Goal: Communication & Community: Answer question/provide support

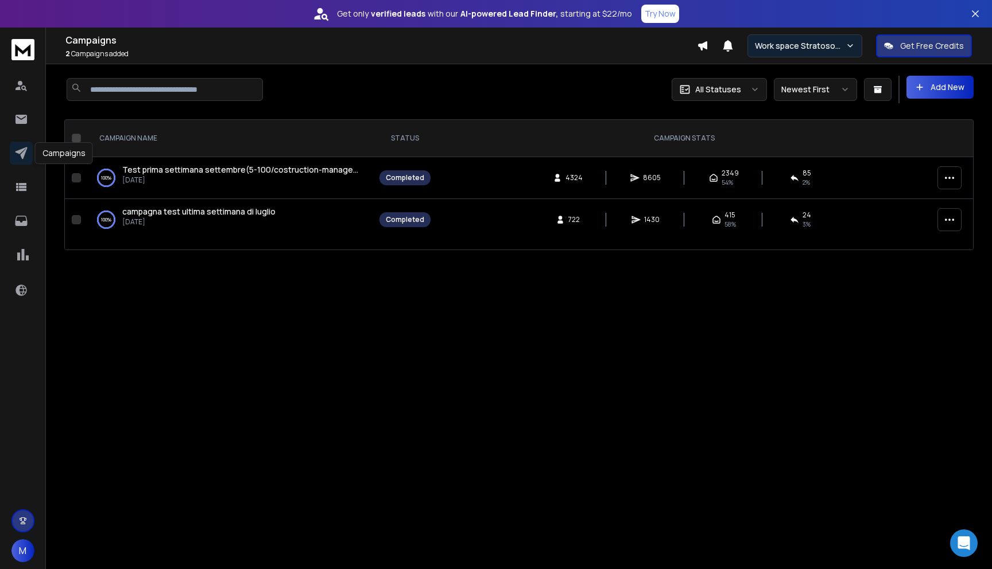
click at [830, 46] on p "Work space Stratosoftware" at bounding box center [800, 45] width 91 height 11
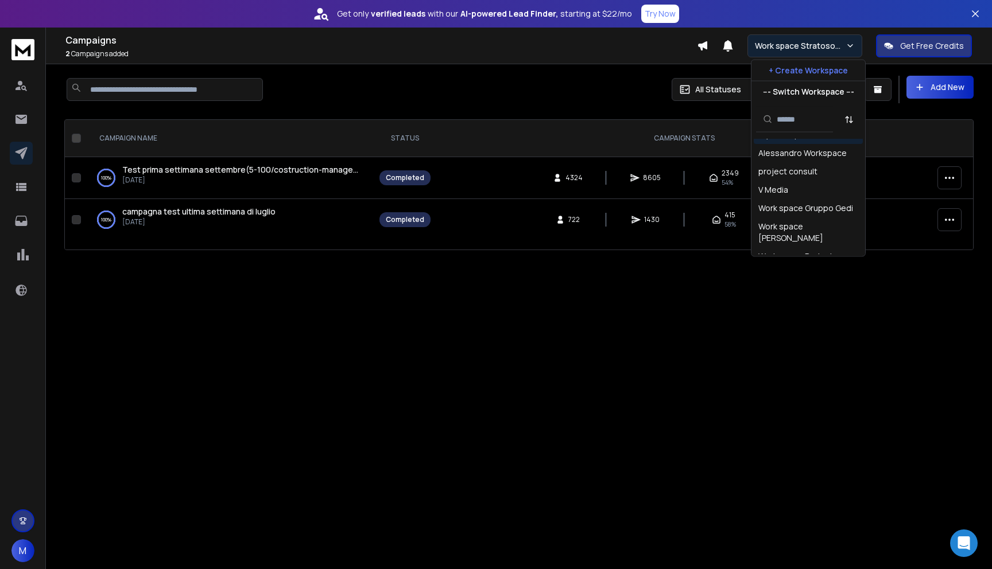
scroll to position [23, 0]
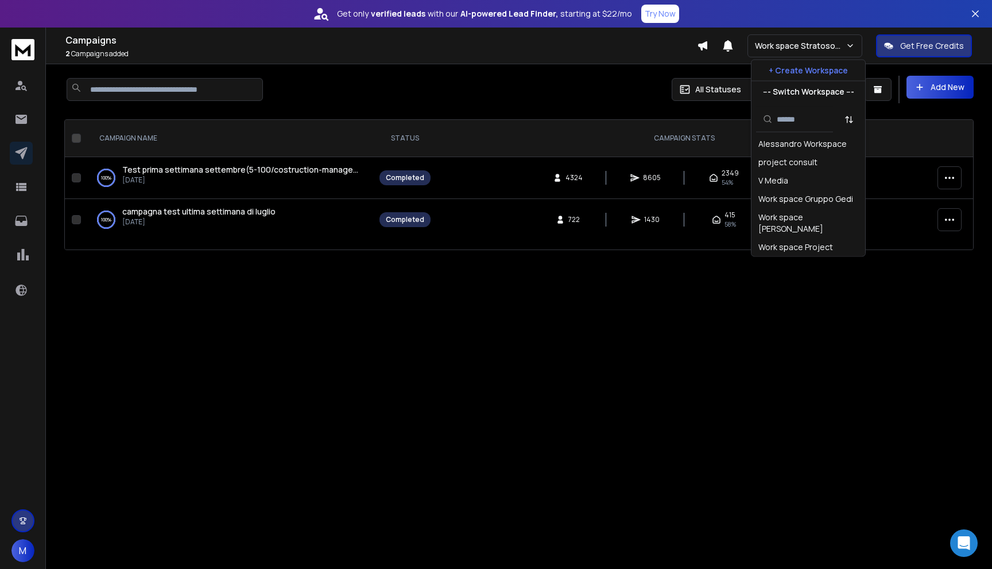
click at [799, 186] on div "V Media" at bounding box center [808, 181] width 109 height 18
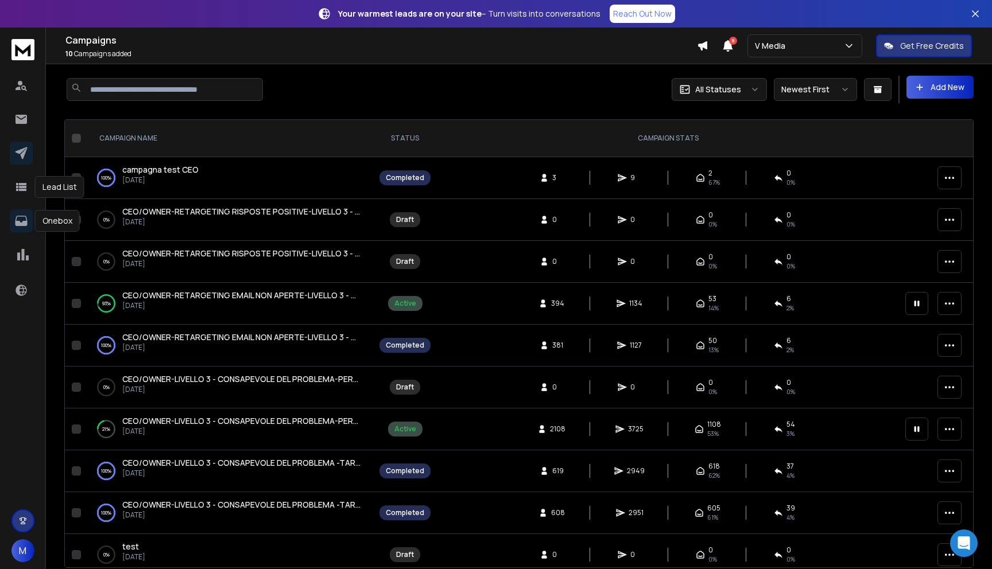
click at [25, 220] on icon at bounding box center [21, 221] width 14 height 14
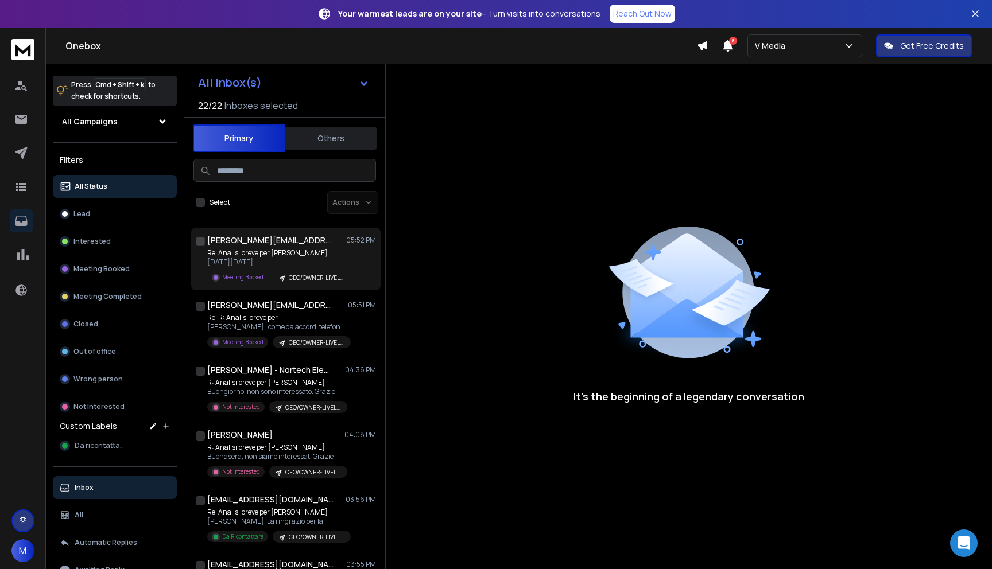
click at [313, 258] on p "[DATE][DATE]" at bounding box center [276, 262] width 138 height 9
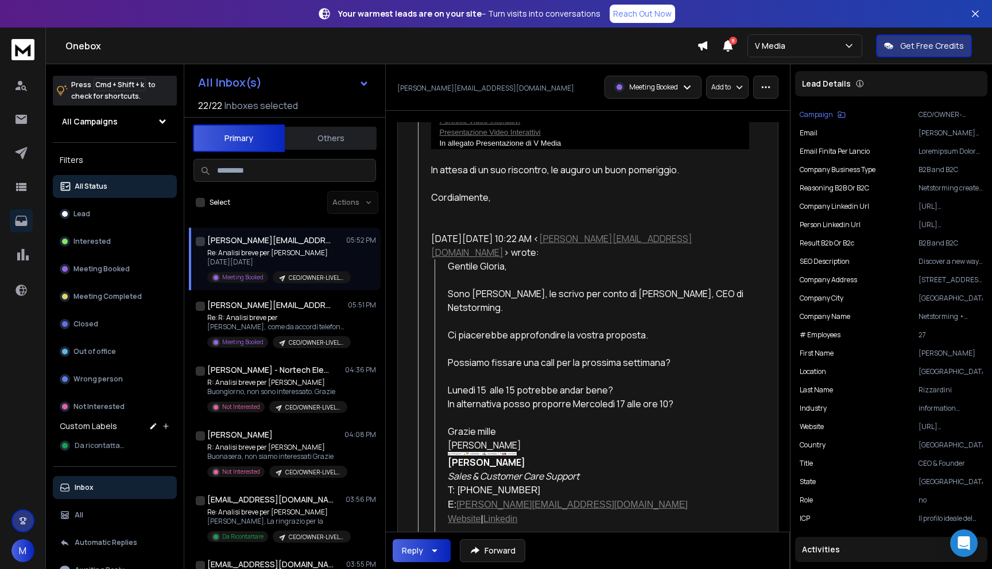
scroll to position [343, 0]
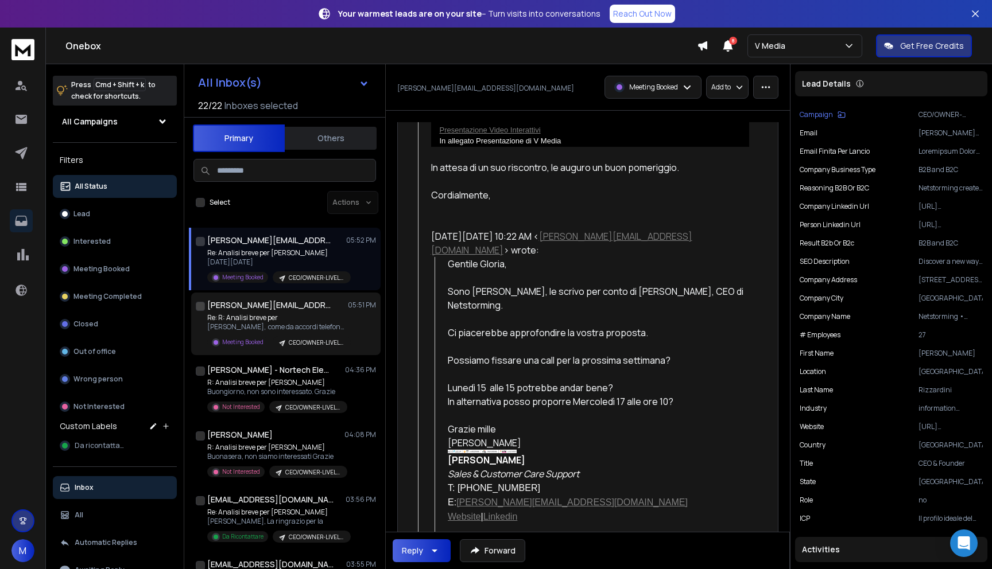
click at [262, 314] on p "Re: R: Analisi breve per" at bounding box center [276, 317] width 138 height 9
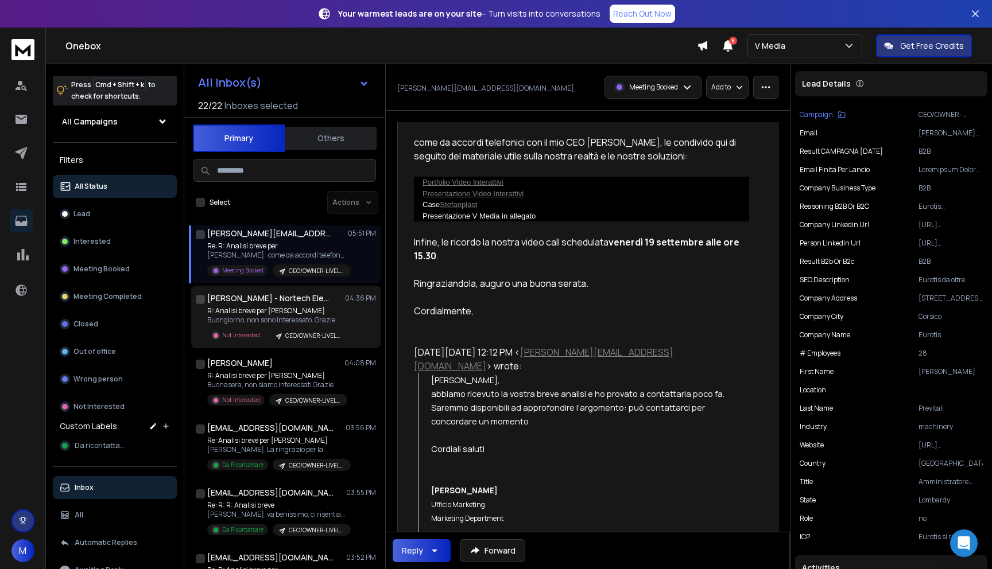
scroll to position [92, 0]
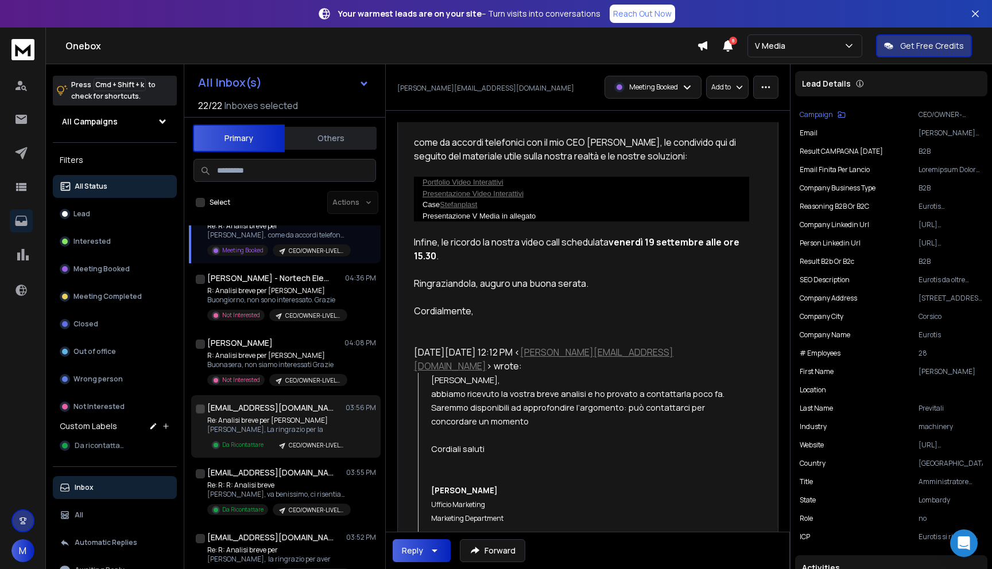
click at [320, 419] on p "Re: Analisi breve per [PERSON_NAME]" at bounding box center [276, 420] width 138 height 9
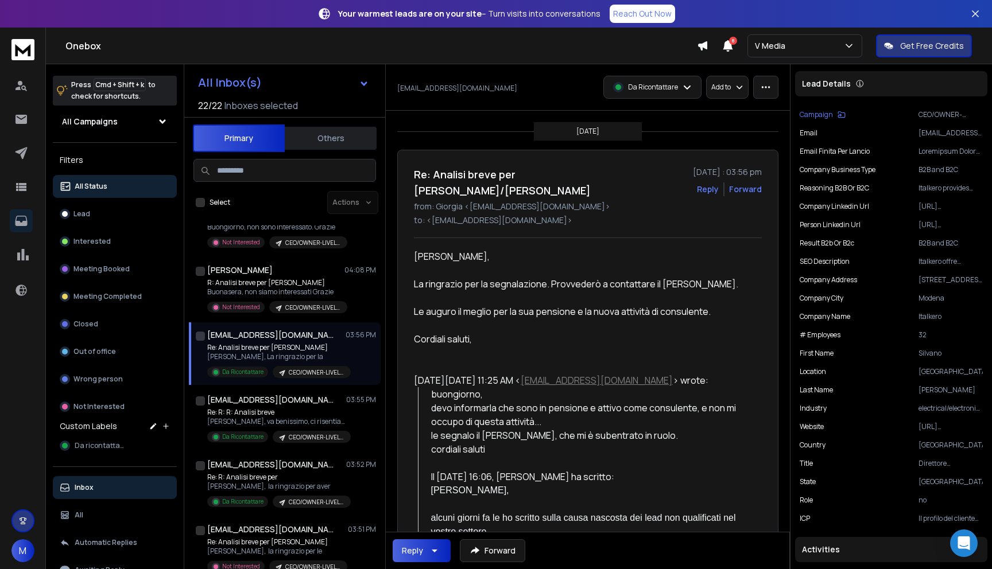
scroll to position [162, 0]
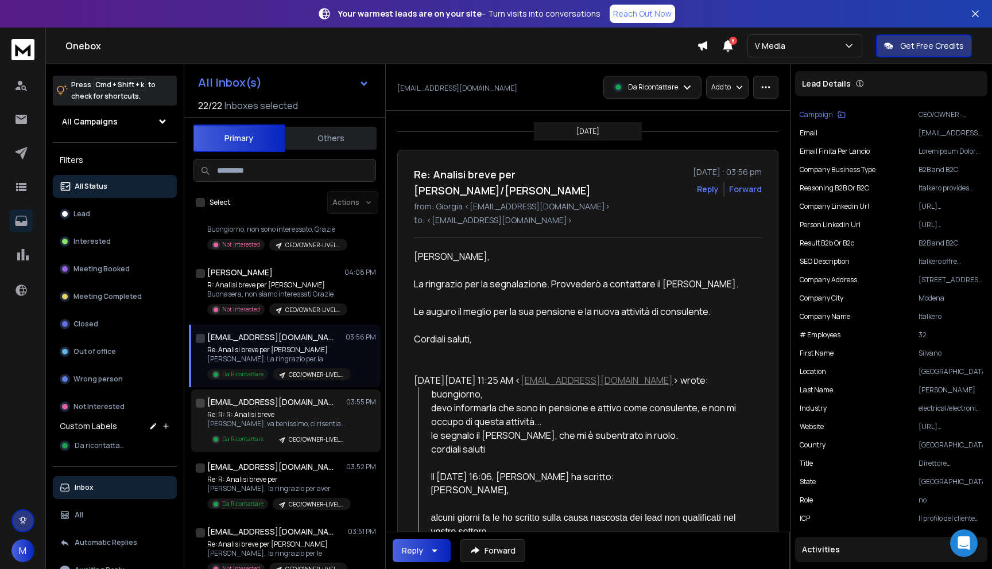
click at [327, 410] on p "Re: R: R: Analisi breve" at bounding box center [276, 414] width 138 height 9
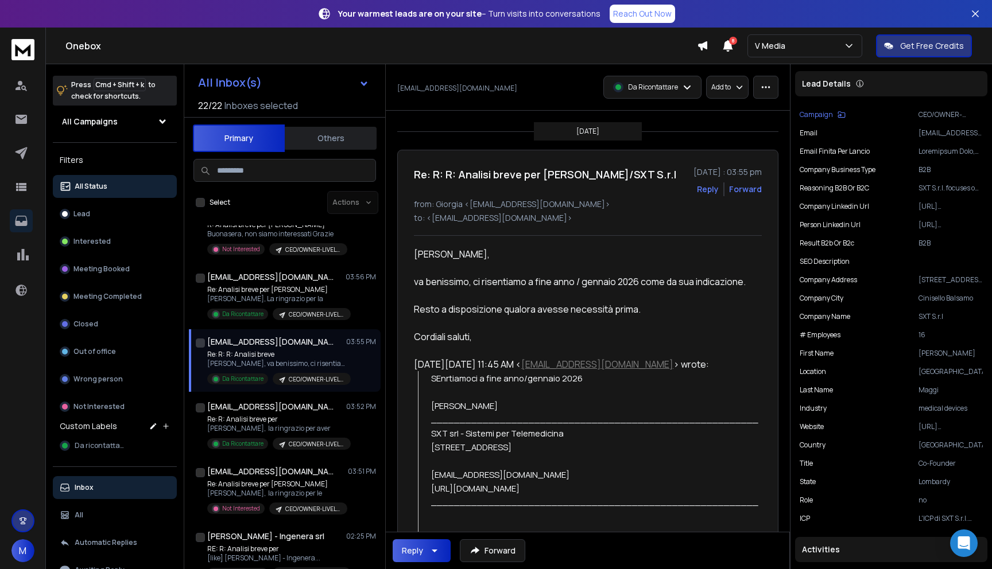
scroll to position [224, 0]
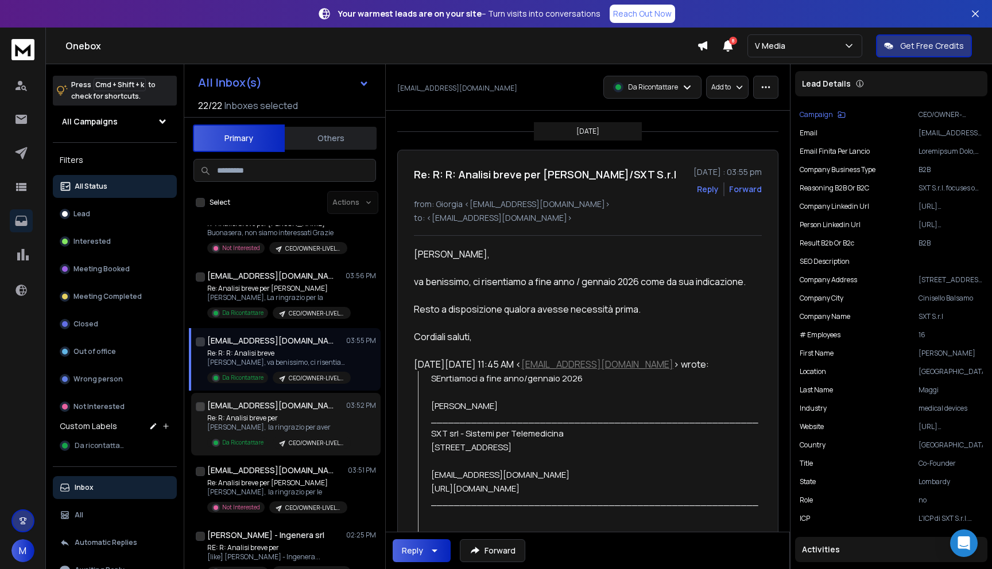
click at [328, 422] on p "Re: R: Analisi breve per" at bounding box center [276, 418] width 138 height 9
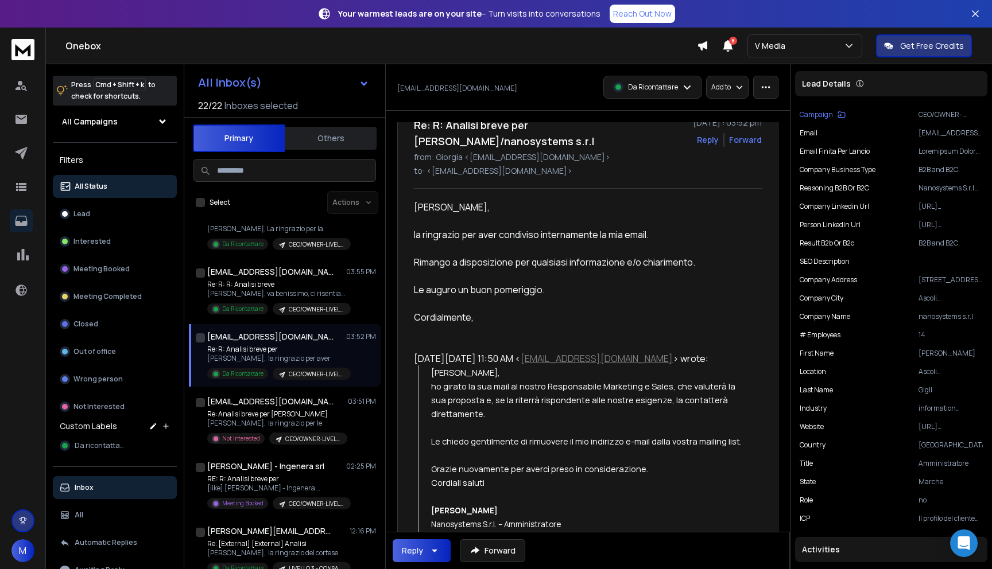
scroll to position [294, 0]
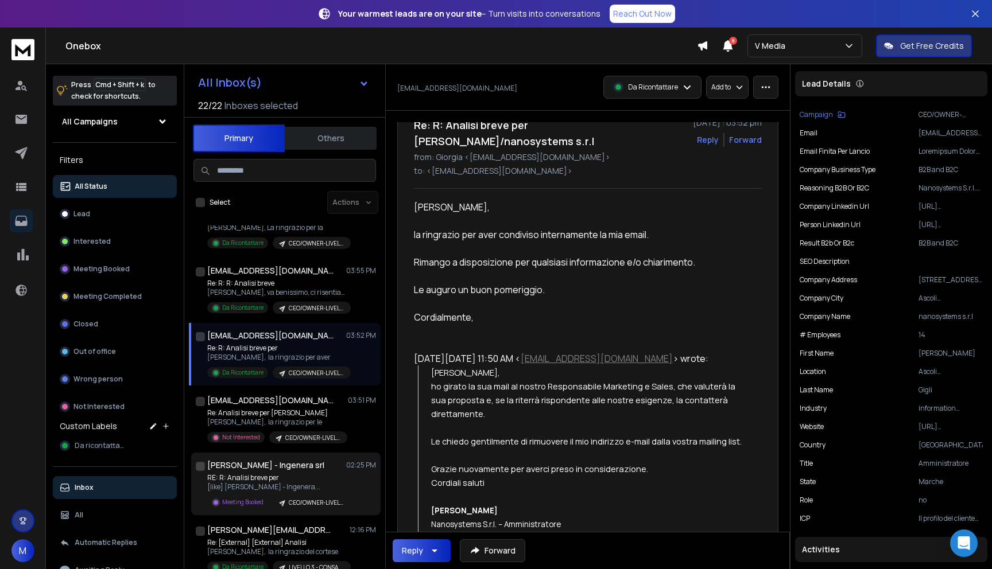
click at [338, 475] on p "RE: R: Analisi breve per" at bounding box center [276, 478] width 138 height 9
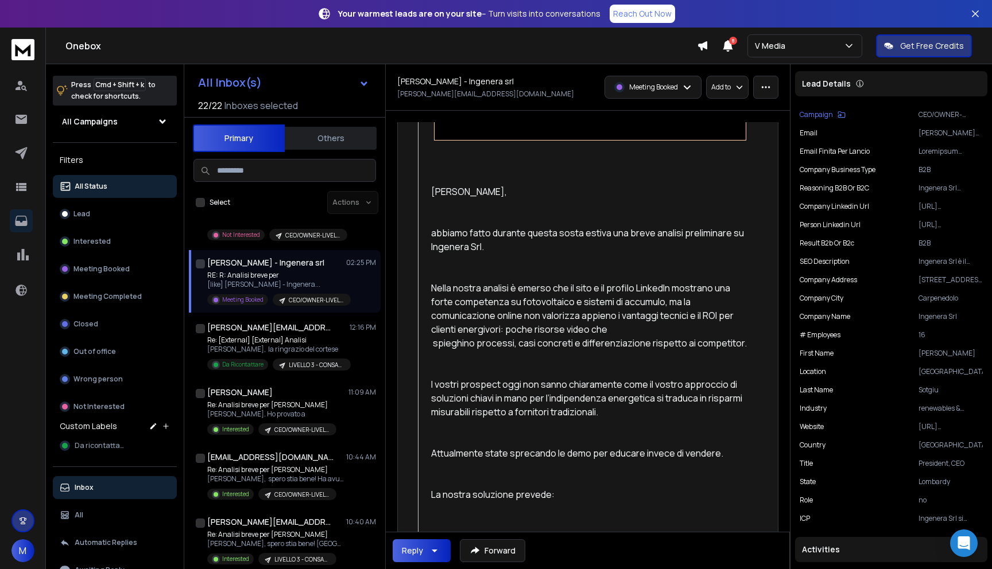
scroll to position [512, 0]
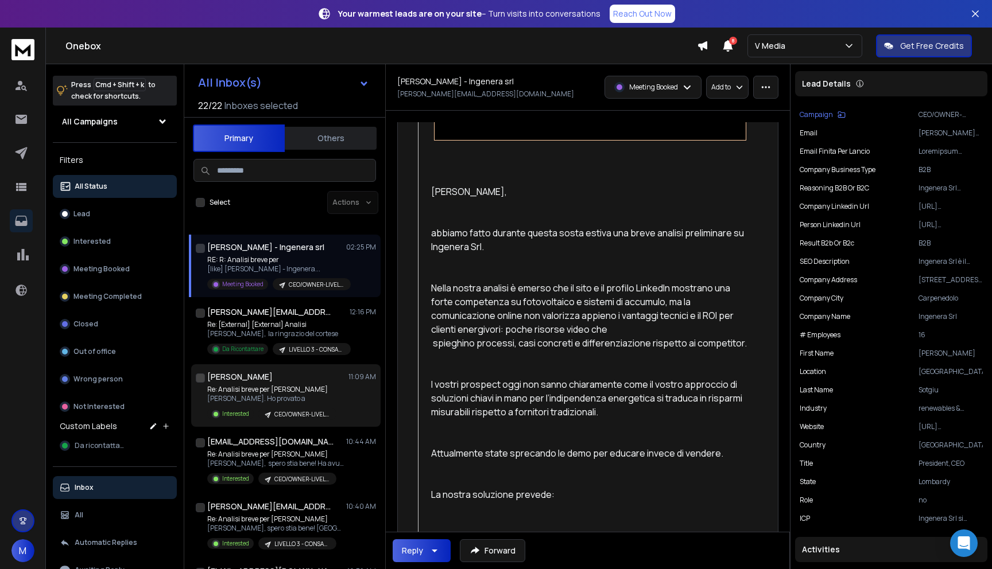
click at [252, 396] on p "[PERSON_NAME]. Ho provato a" at bounding box center [271, 398] width 129 height 9
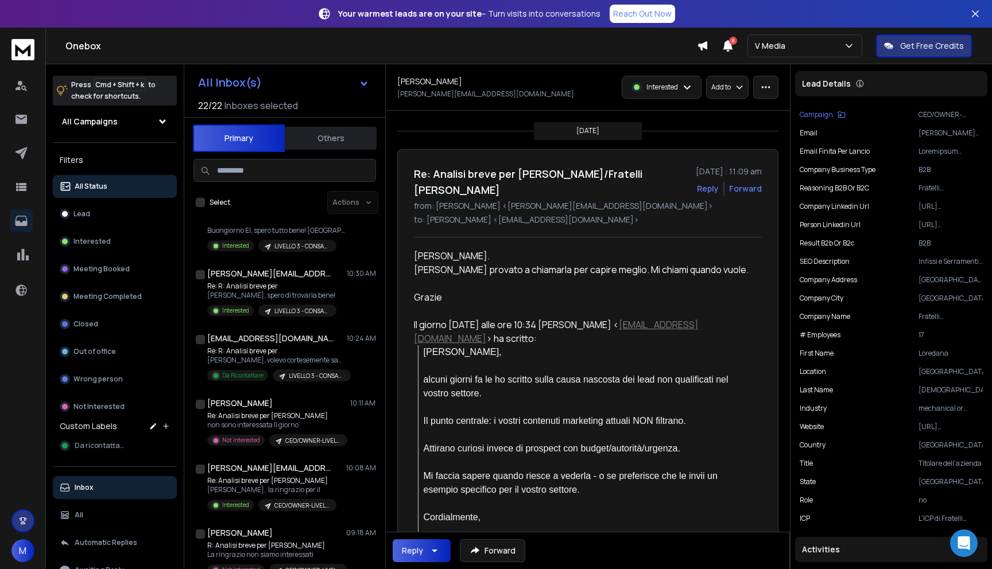
scroll to position [875, 0]
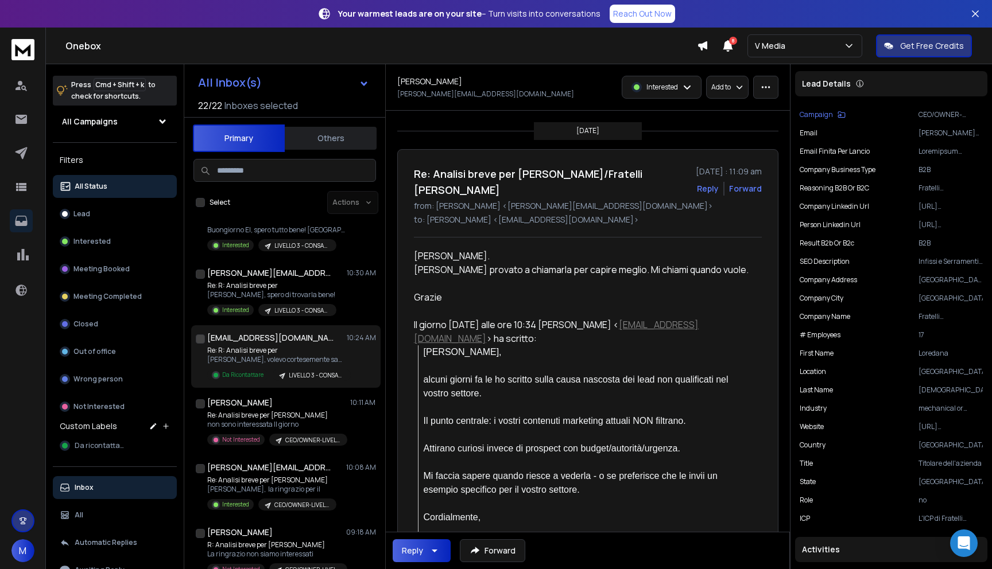
click at [321, 352] on p "Re: R: Analisi breve per" at bounding box center [276, 350] width 138 height 9
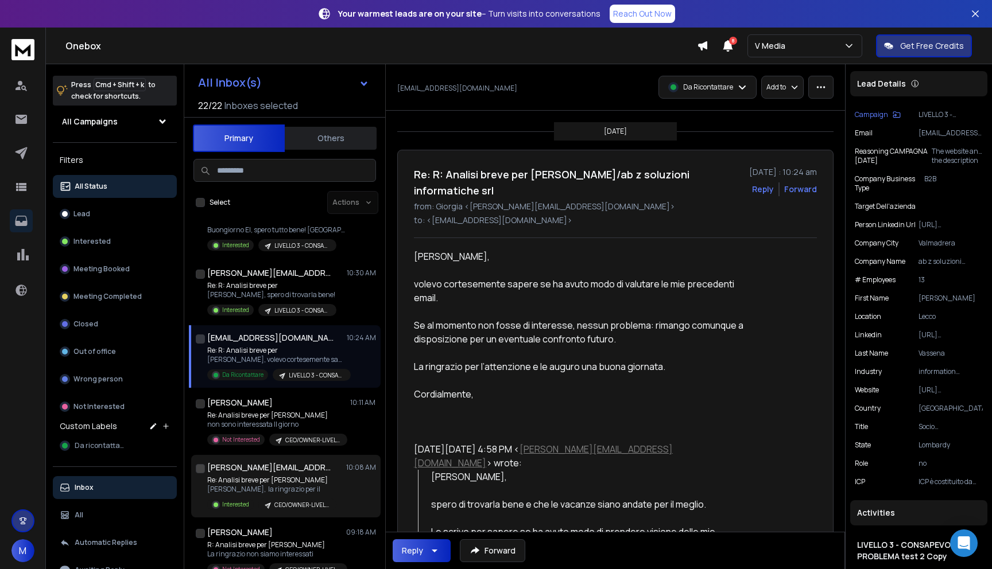
click at [304, 472] on div "[PERSON_NAME][EMAIL_ADDRESS][DOMAIN_NAME] 10:08 AM" at bounding box center [291, 467] width 169 height 11
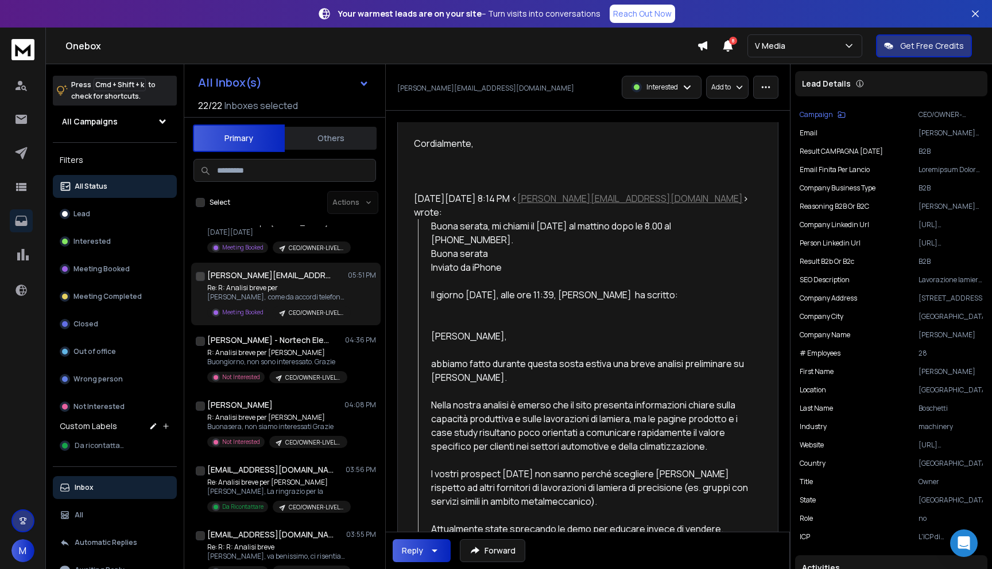
scroll to position [0, 0]
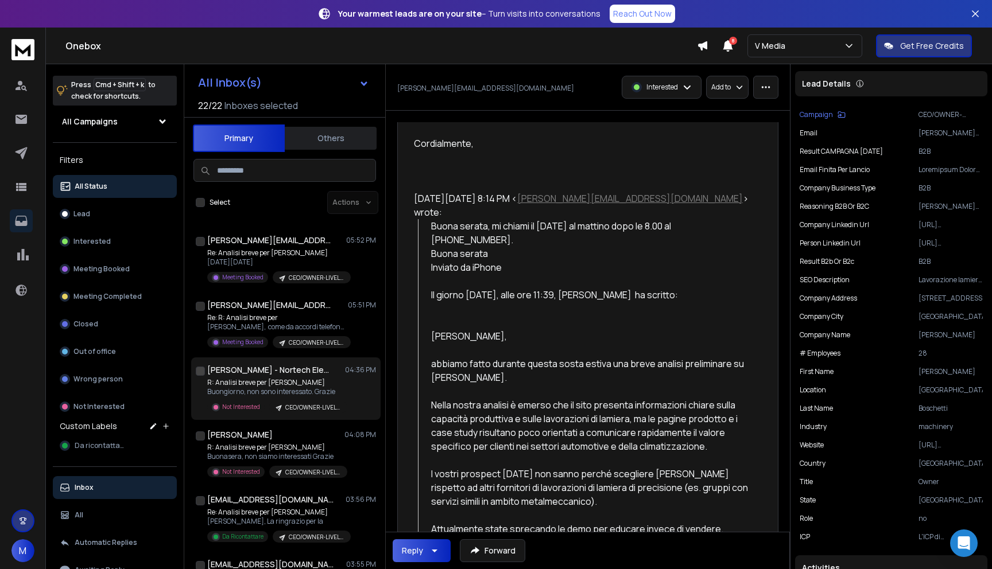
click at [312, 382] on p "R: Analisi breve per [PERSON_NAME]" at bounding box center [276, 382] width 138 height 9
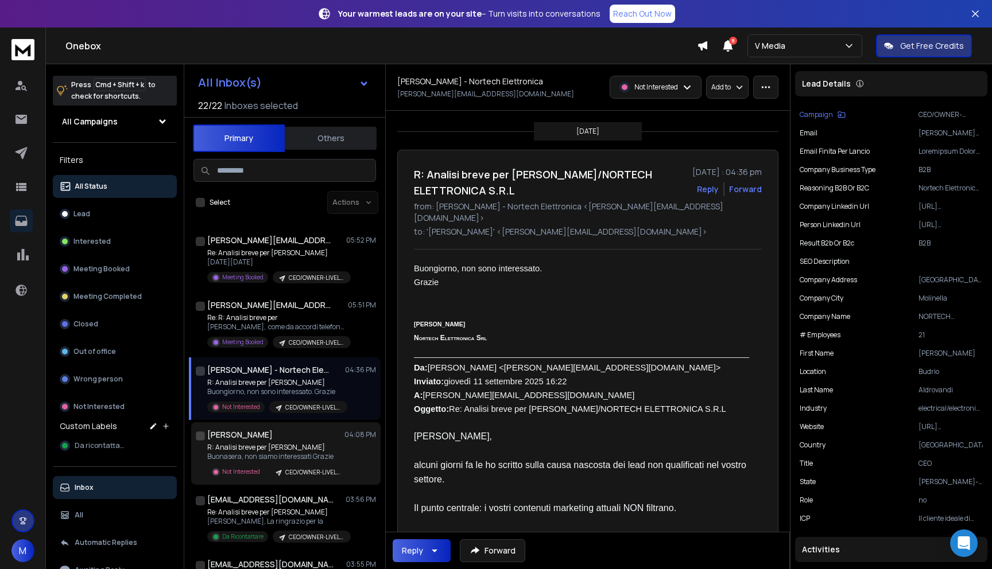
click at [335, 447] on p "R: Analisi breve per [PERSON_NAME]" at bounding box center [276, 447] width 138 height 9
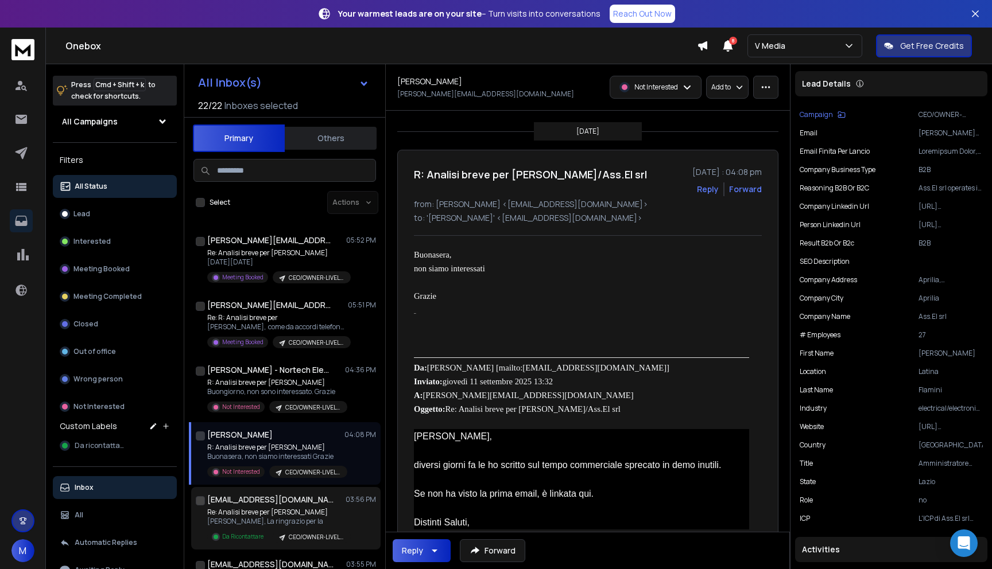
click at [324, 497] on div "[EMAIL_ADDRESS][DOMAIN_NAME] 03:56 PM" at bounding box center [291, 499] width 169 height 11
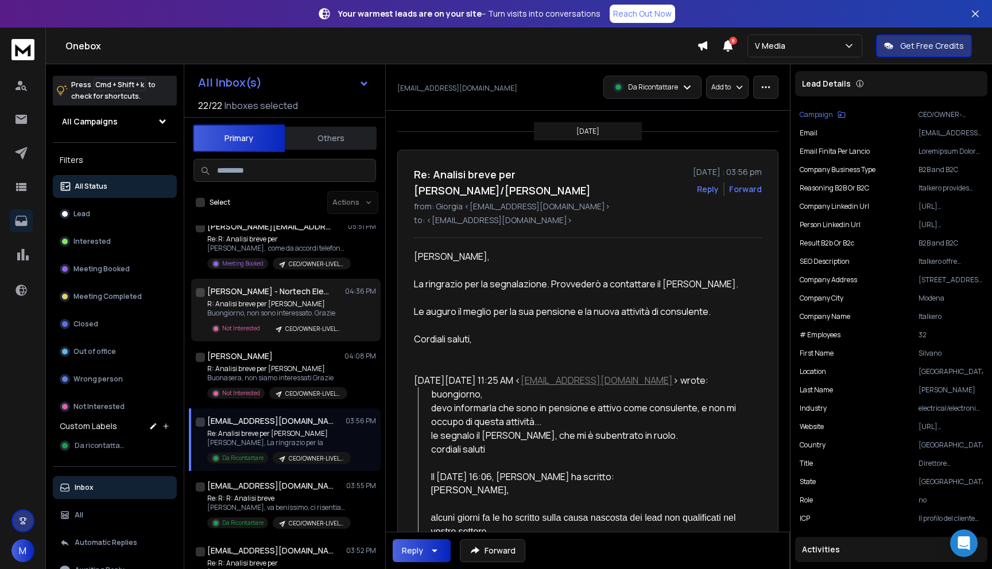
scroll to position [89, 0]
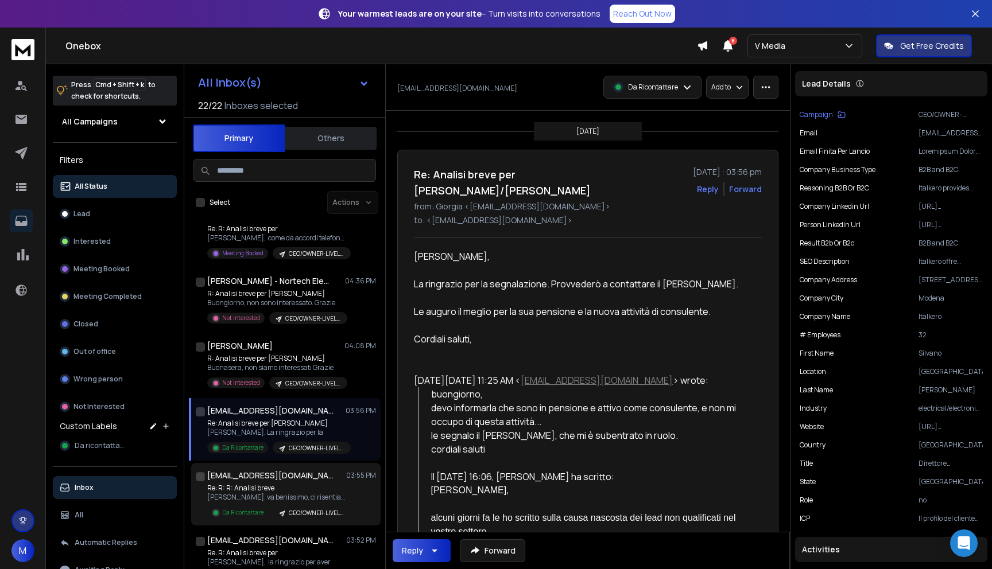
click at [325, 498] on p "[PERSON_NAME], va benissimo, ci risentiamo" at bounding box center [276, 497] width 138 height 9
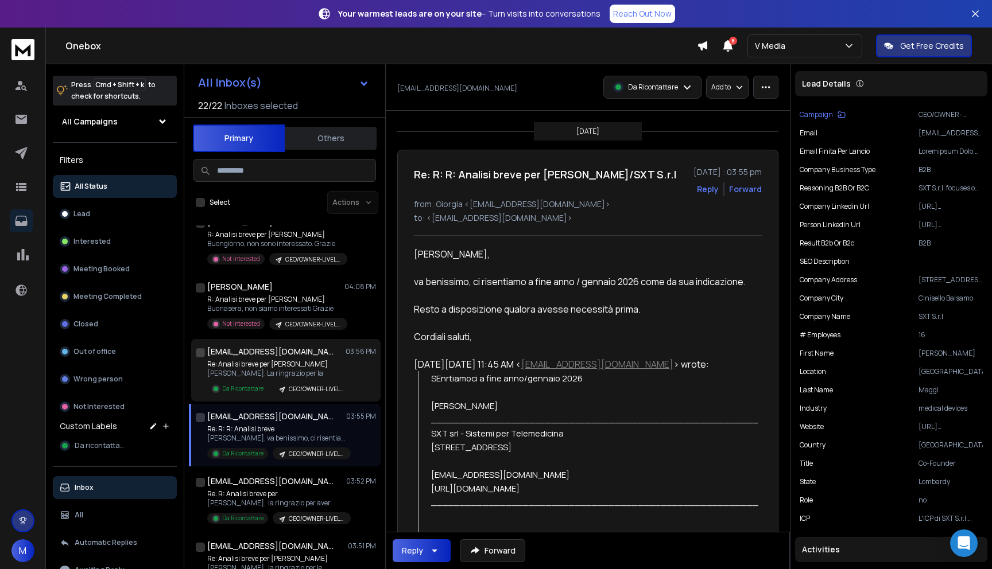
scroll to position [152, 0]
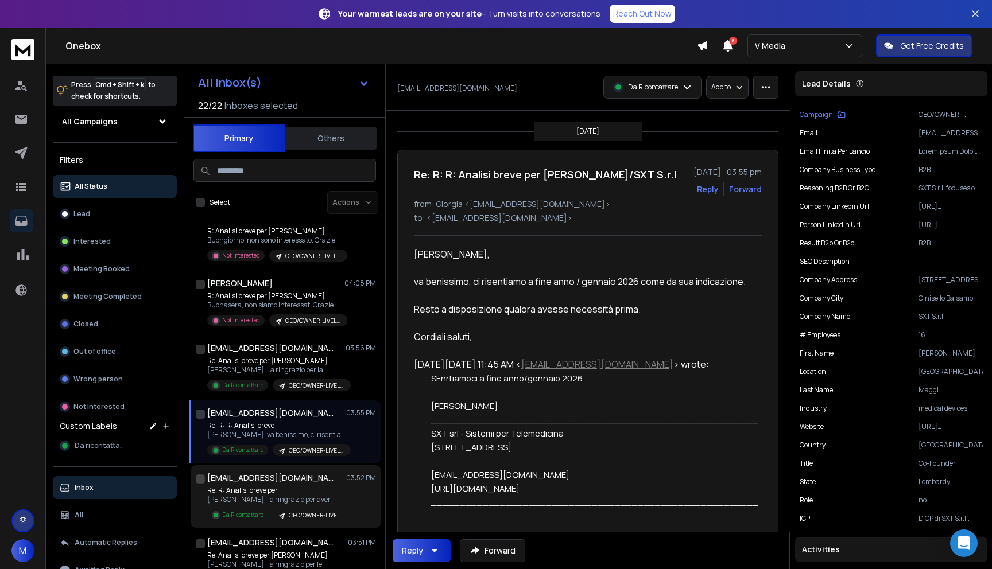
click at [314, 483] on div "[EMAIL_ADDRESS][DOMAIN_NAME] 03:52 PM" at bounding box center [291, 477] width 169 height 11
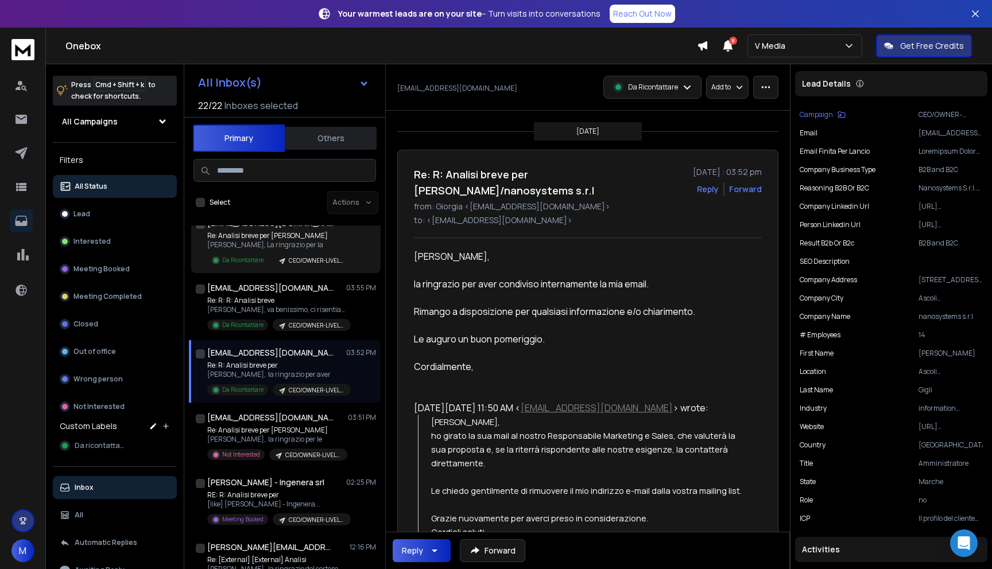
scroll to position [299, 0]
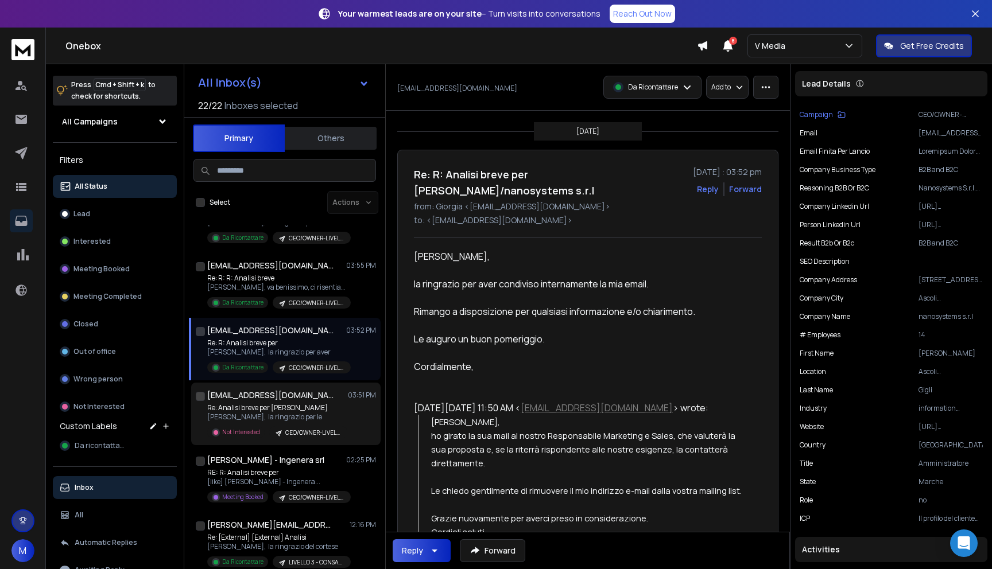
click at [308, 397] on div "[EMAIL_ADDRESS][DOMAIN_NAME] 03:51 PM" at bounding box center [291, 395] width 169 height 11
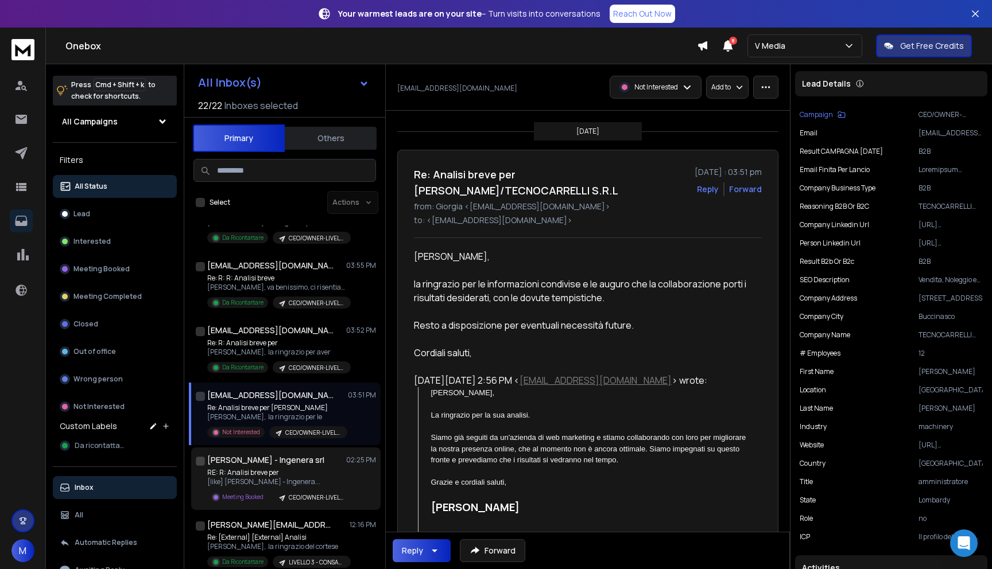
click at [299, 470] on p "RE: R: Analisi breve per" at bounding box center [276, 472] width 138 height 9
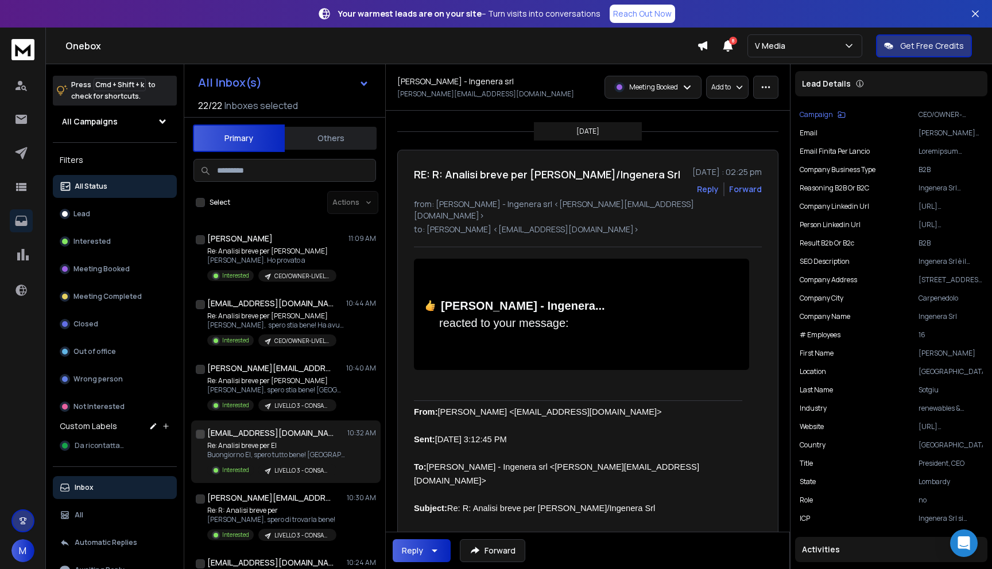
scroll to position [649, 0]
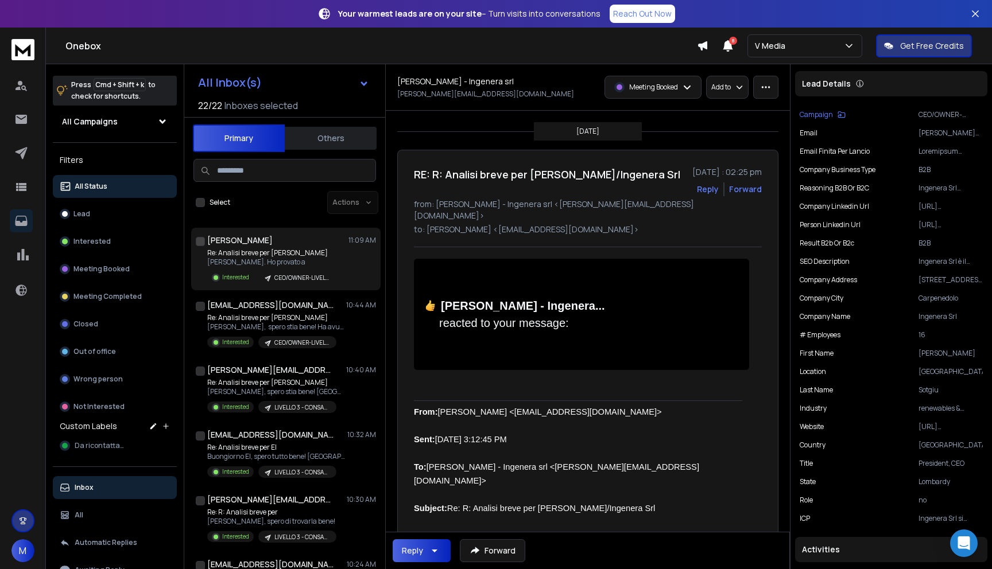
click at [287, 255] on p "Re: Analisi breve per [PERSON_NAME]" at bounding box center [271, 253] width 129 height 9
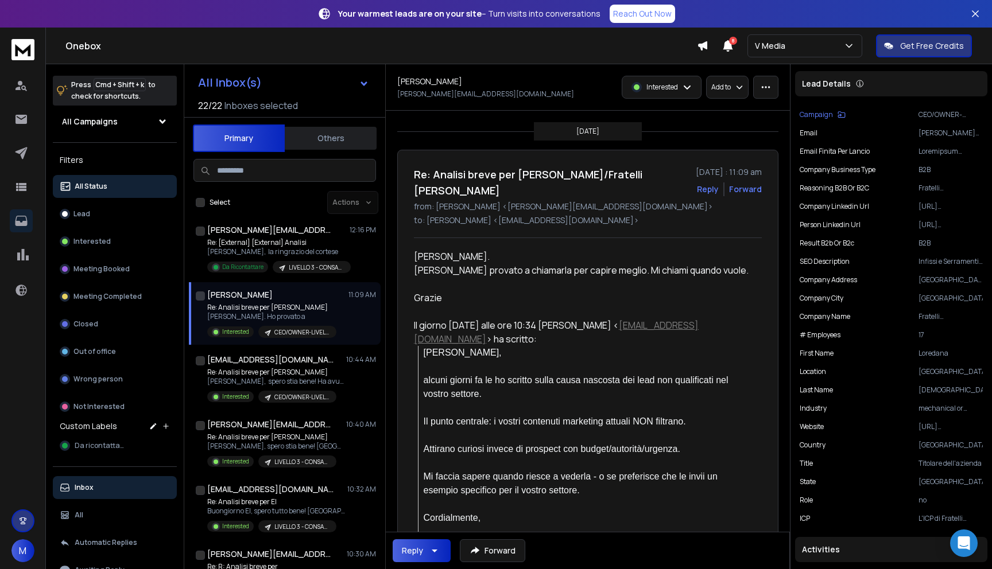
scroll to position [582, 0]
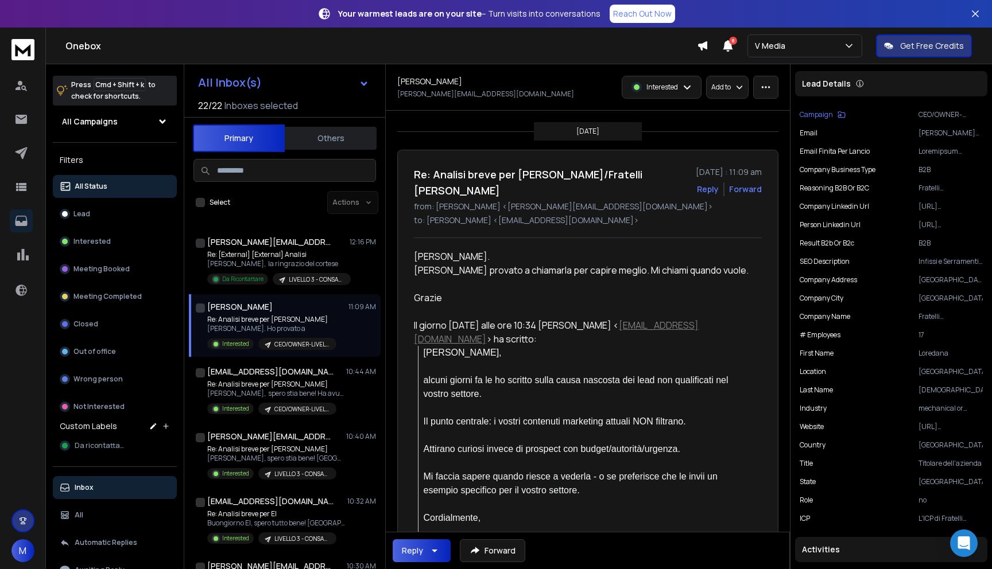
click at [287, 255] on p "Re: [External] [External] Analisi" at bounding box center [276, 254] width 138 height 9
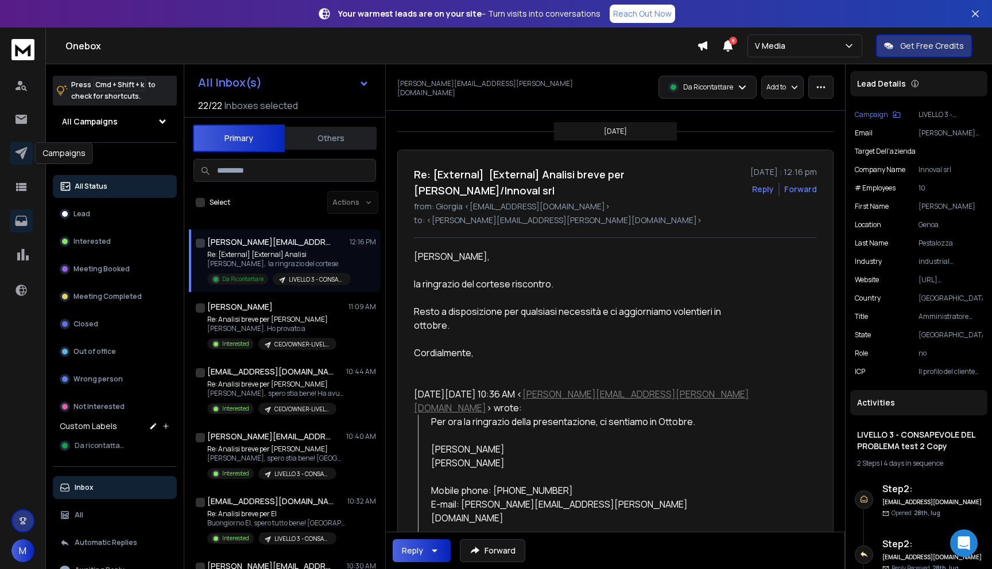
click at [22, 157] on icon at bounding box center [21, 153] width 12 height 12
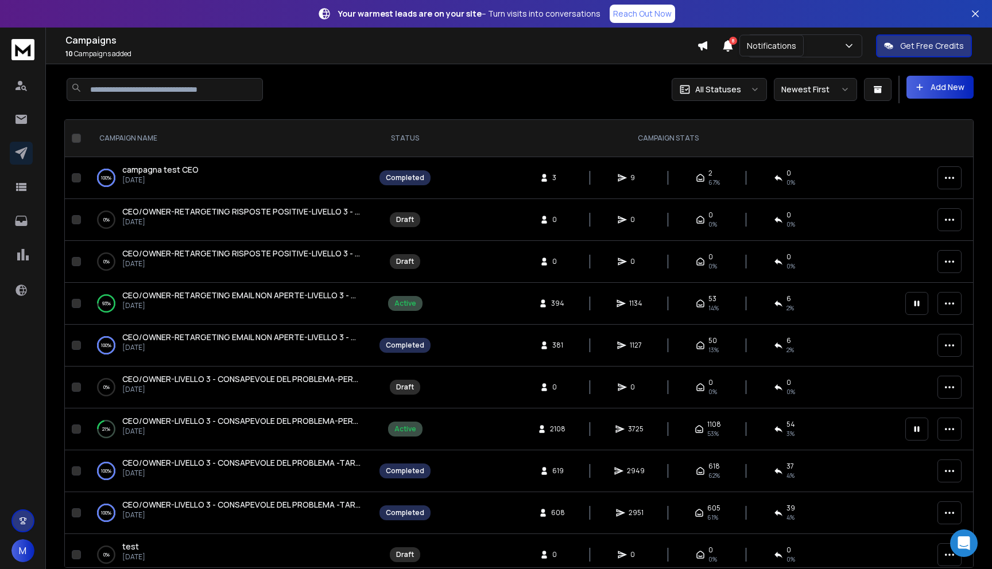
click at [728, 48] on icon at bounding box center [728, 45] width 10 height 11
click at [731, 48] on icon at bounding box center [728, 45] width 10 height 11
click at [346, 418] on span "CEO/OWNER-LIVELLO 3 - CONSAPEVOLE DEL PROBLEMA-PERSONALIZZAZIONI TARGET A-TEST 1" at bounding box center [304, 421] width 365 height 11
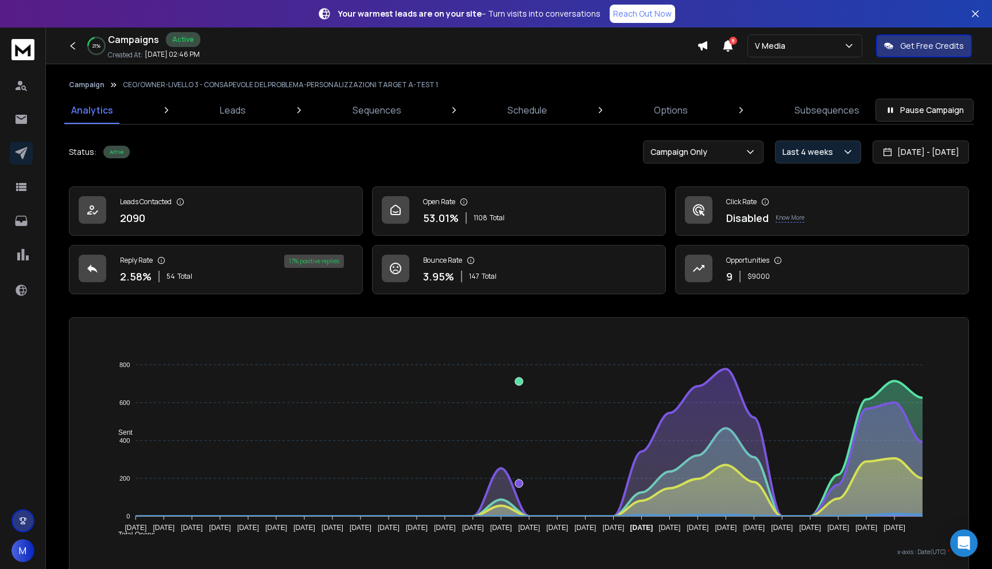
click at [786, 154] on p "Last 4 weeks" at bounding box center [809, 151] width 55 height 11
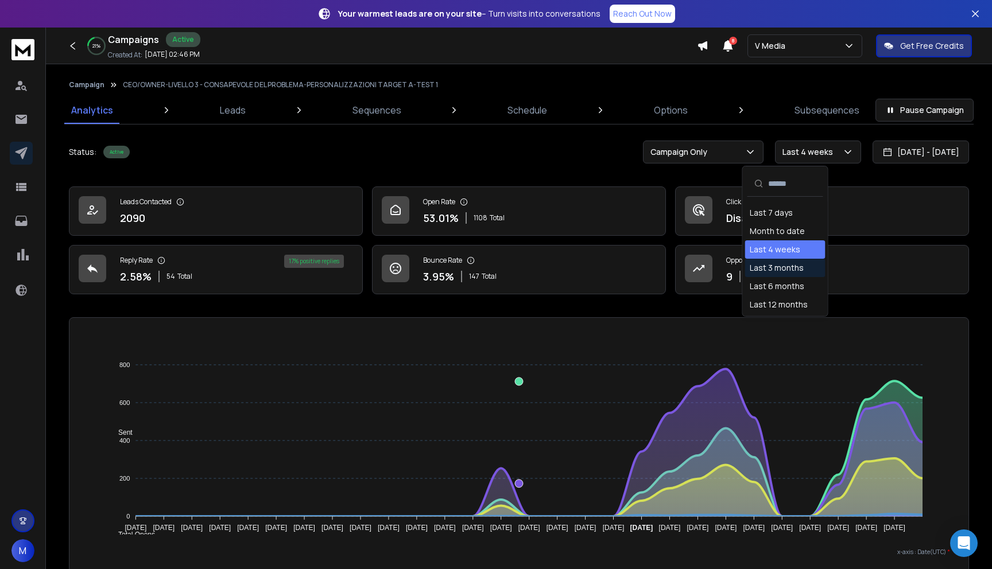
click at [782, 269] on div "Last 3 months" at bounding box center [777, 267] width 54 height 11
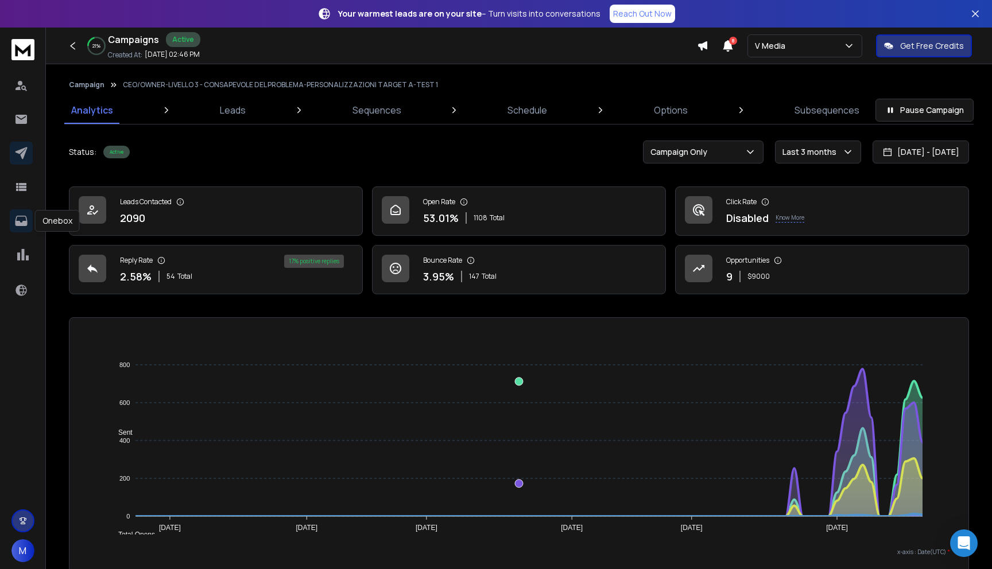
click at [18, 218] on icon at bounding box center [21, 221] width 14 height 14
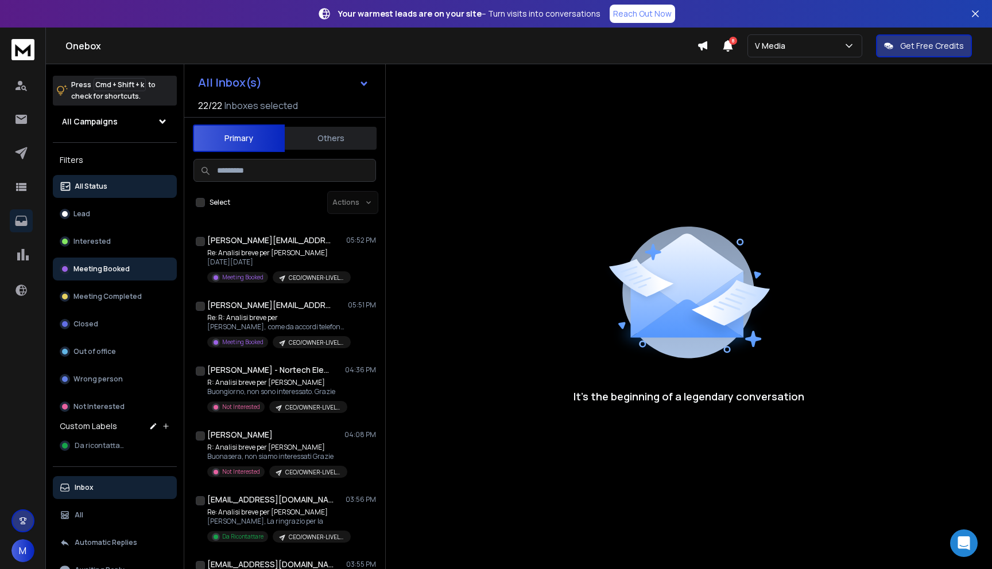
click at [116, 269] on p "Meeting Booked" at bounding box center [101, 269] width 56 height 9
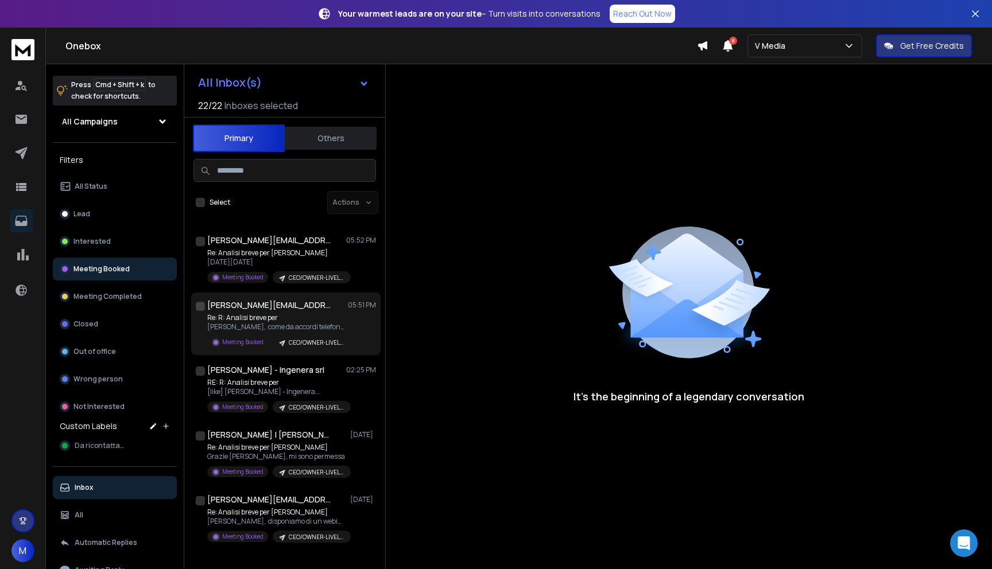
scroll to position [25, 0]
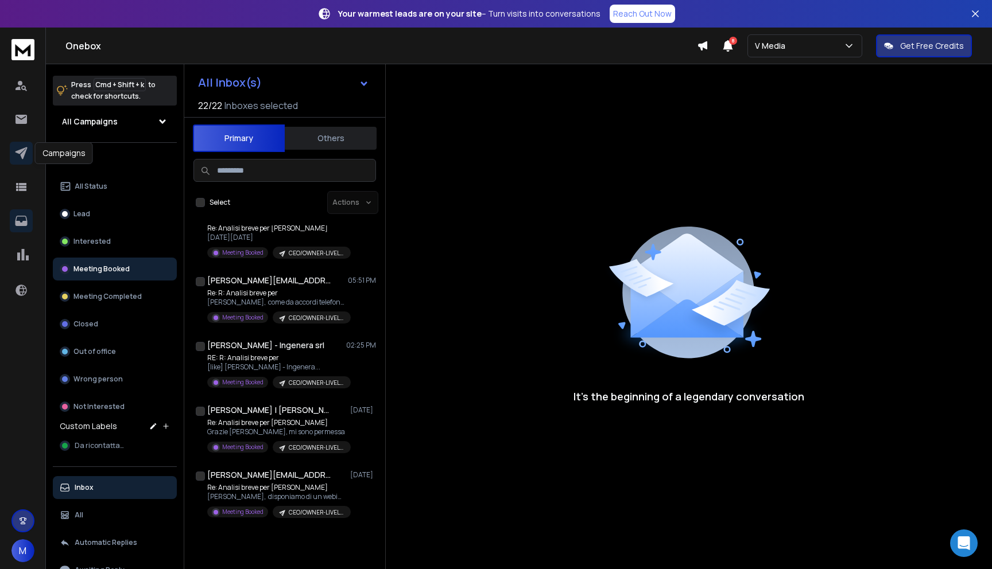
click at [18, 156] on icon at bounding box center [21, 153] width 14 height 14
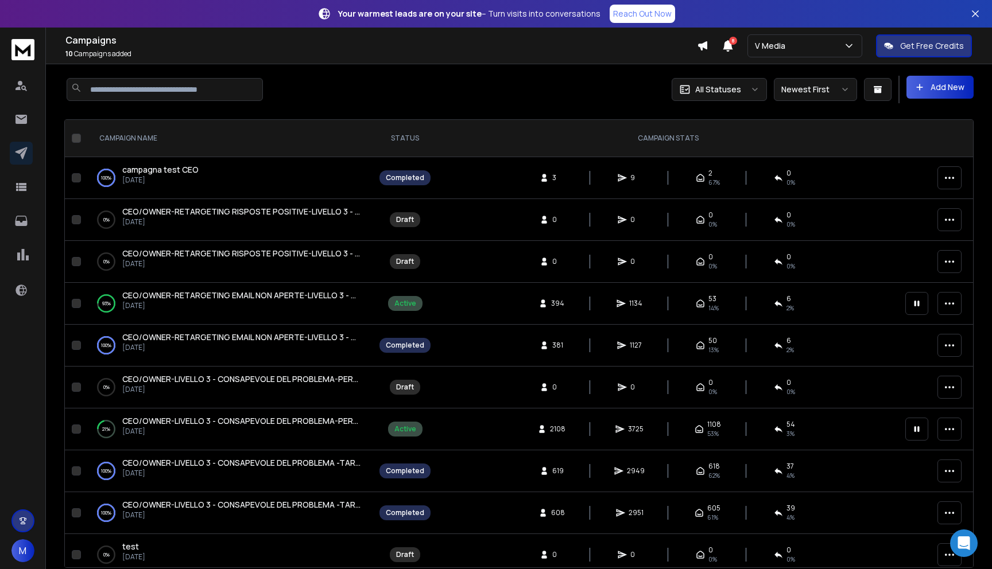
scroll to position [17, 0]
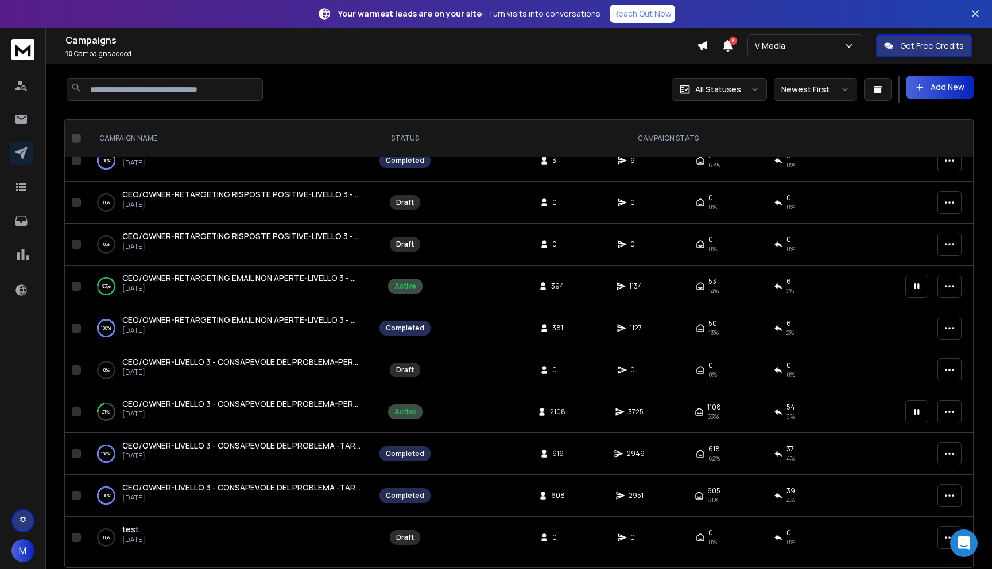
click at [311, 447] on span "CEO/OWNER-LIVELLO 3 - CONSAPEVOLE DEL PROBLEMA -TARGET A -test 2 Copy" at bounding box center [275, 445] width 307 height 11
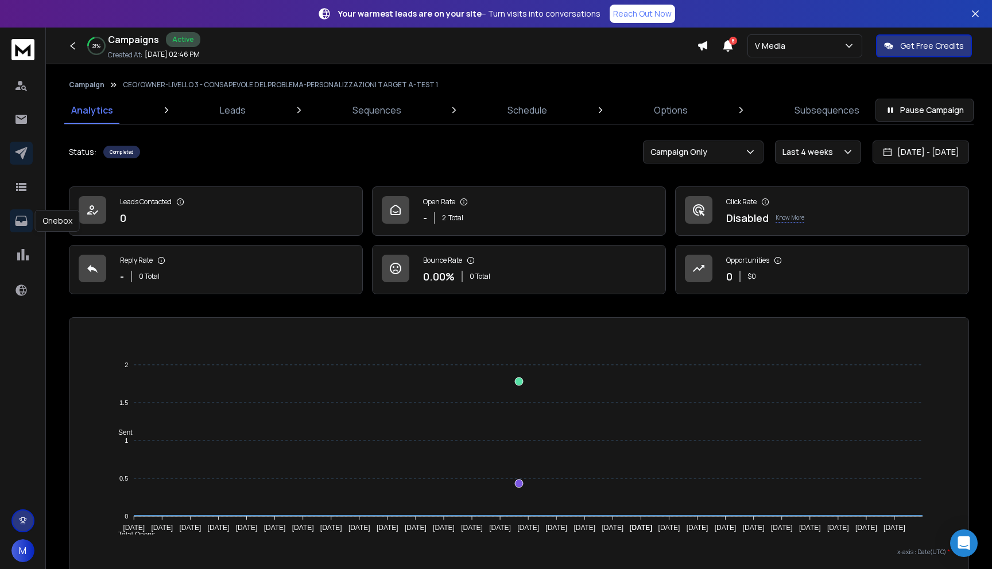
click at [21, 226] on icon at bounding box center [21, 221] width 12 height 10
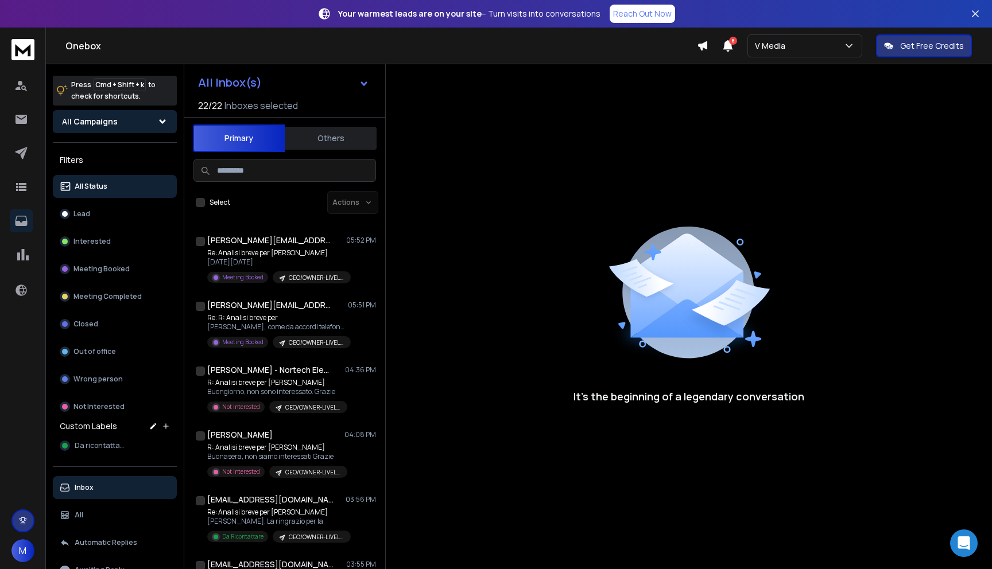
click at [141, 122] on button "All Campaigns" at bounding box center [115, 121] width 124 height 23
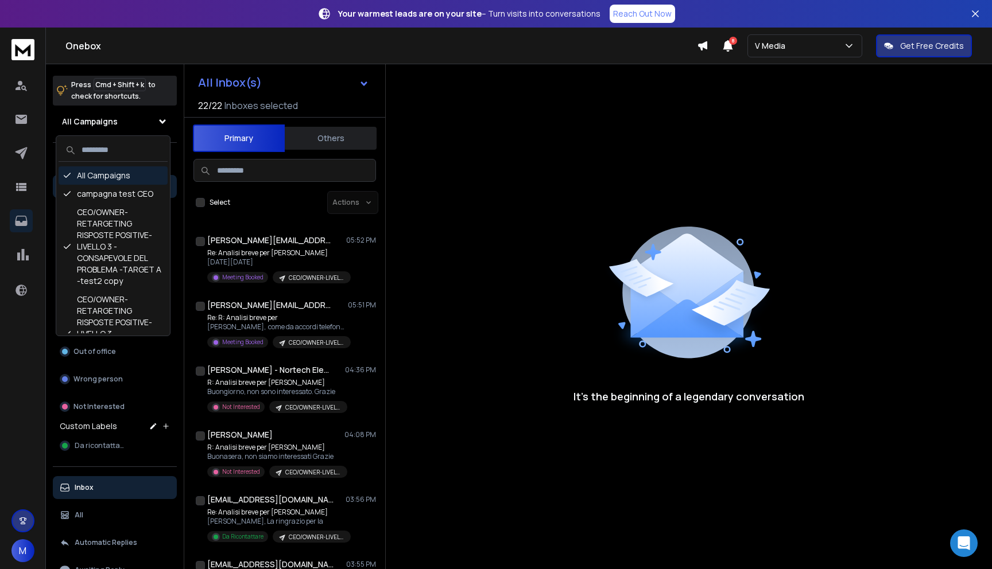
click at [122, 178] on div "All Campaigns" at bounding box center [113, 175] width 109 height 18
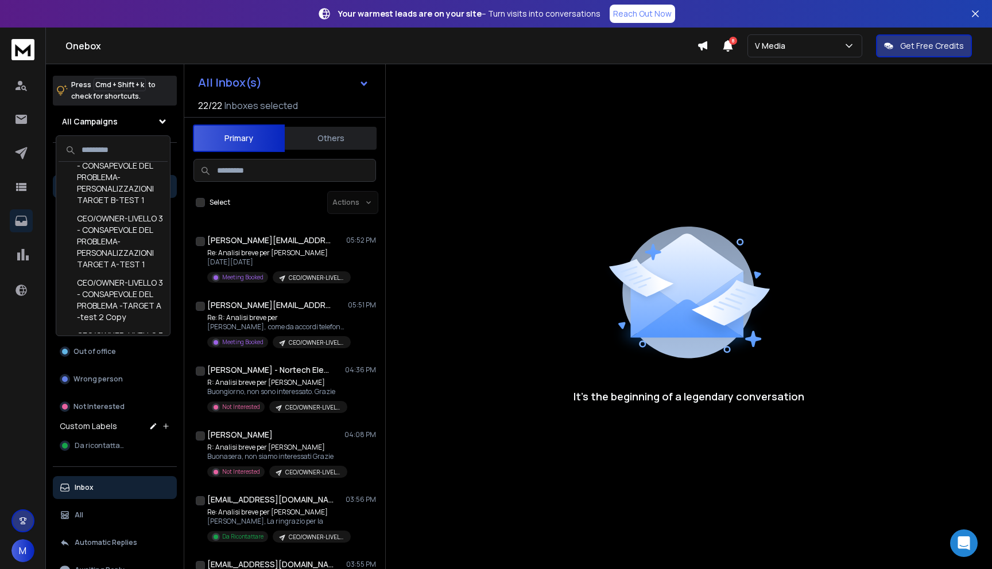
scroll to position [448, 0]
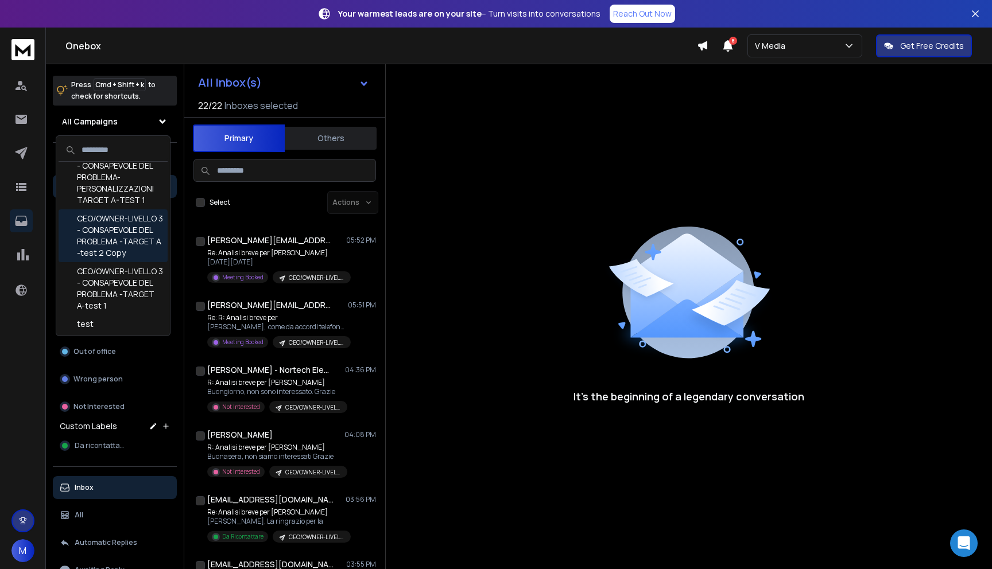
click at [129, 248] on div "CEO/OWNER-LIVELLO 3 - CONSAPEVOLE DEL PROBLEMA -TARGET A -test 2 Copy" at bounding box center [113, 236] width 109 height 53
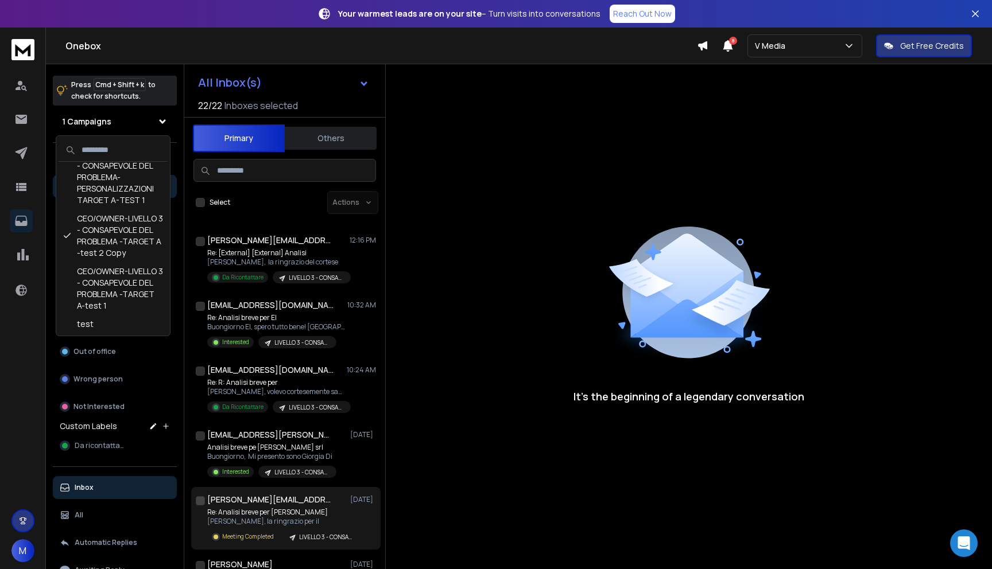
click at [301, 501] on div "[PERSON_NAME][EMAIL_ADDRESS][DOMAIN_NAME] [DATE]" at bounding box center [291, 499] width 169 height 11
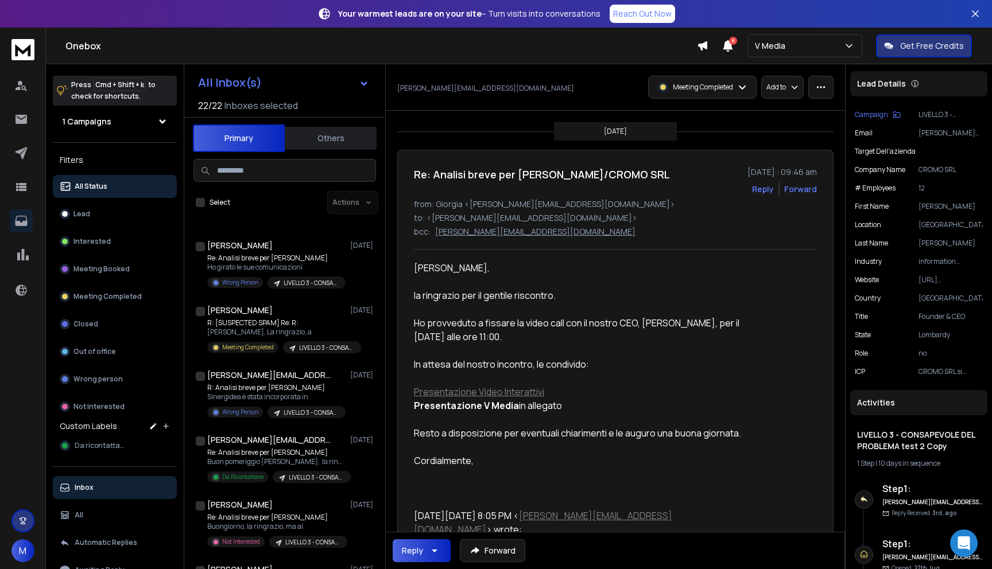
scroll to position [580, 0]
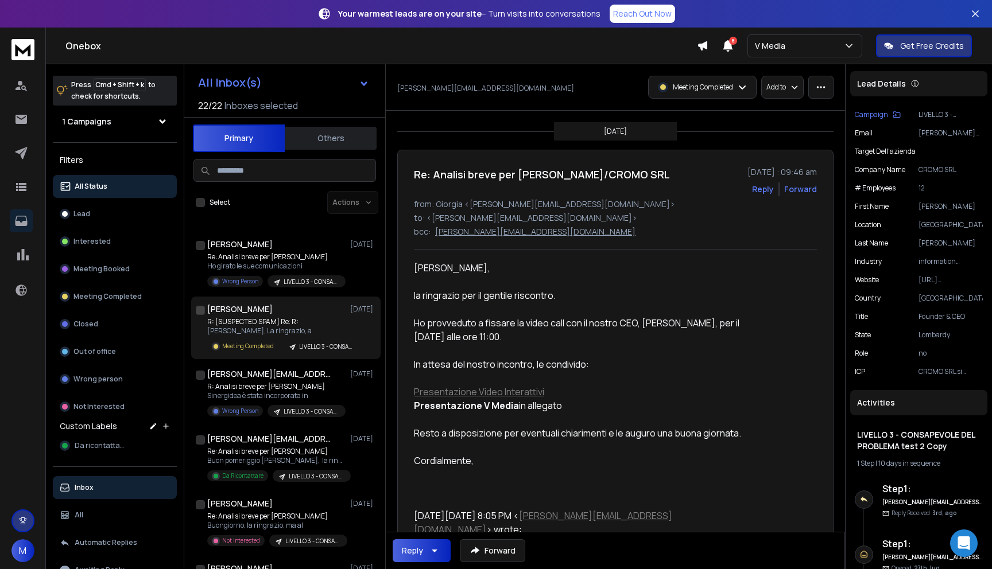
click at [282, 334] on p "[PERSON_NAME], La ringrazio, a" at bounding box center [276, 331] width 138 height 9
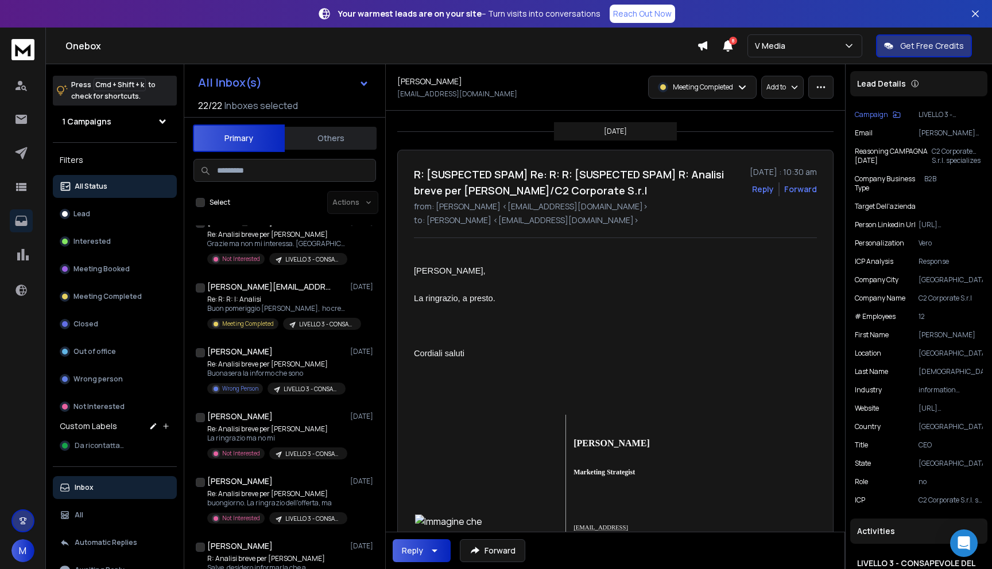
scroll to position [1111, 0]
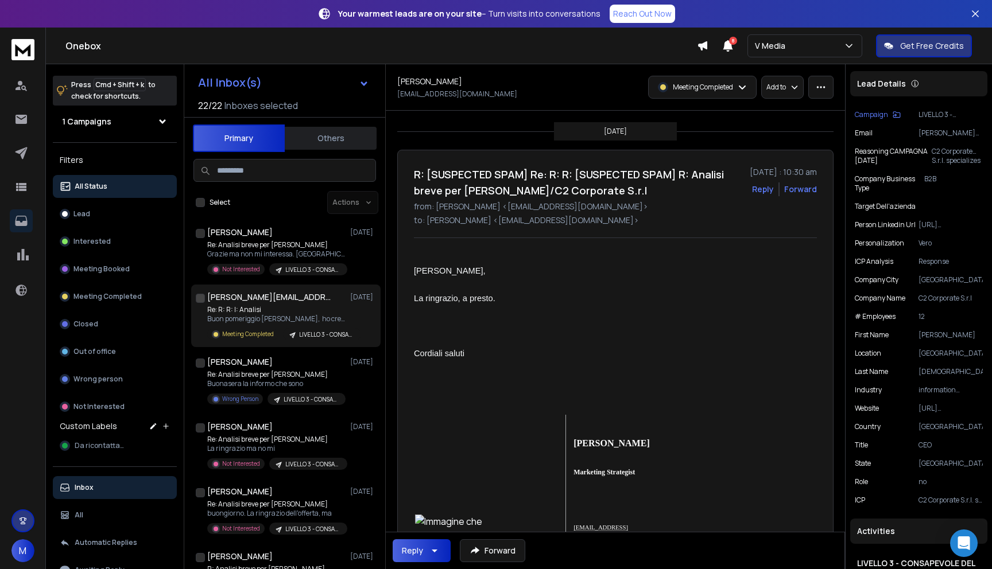
click at [269, 319] on p "Buon pomeriggio [PERSON_NAME], ho creato l'evento" at bounding box center [276, 319] width 138 height 9
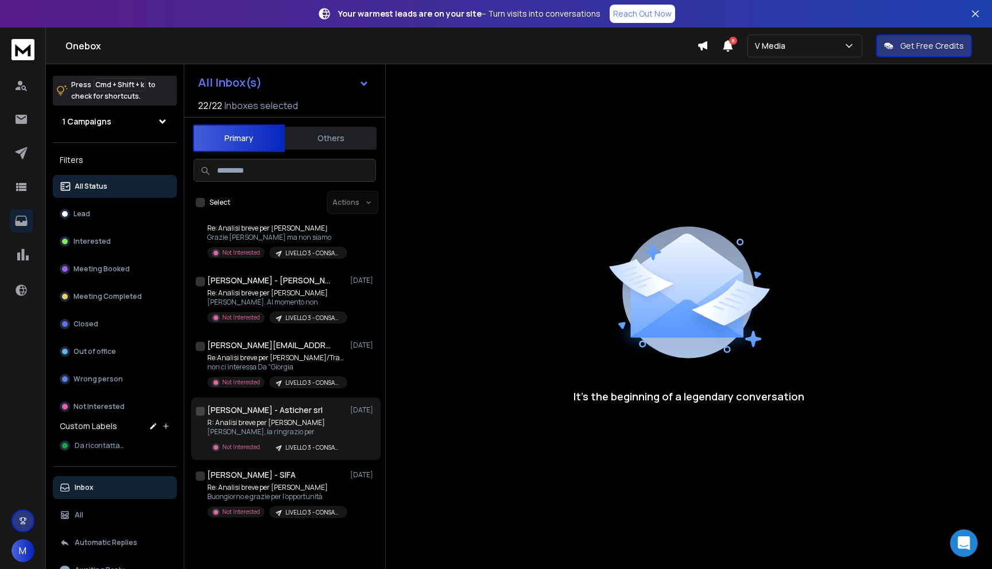
scroll to position [1581, 0]
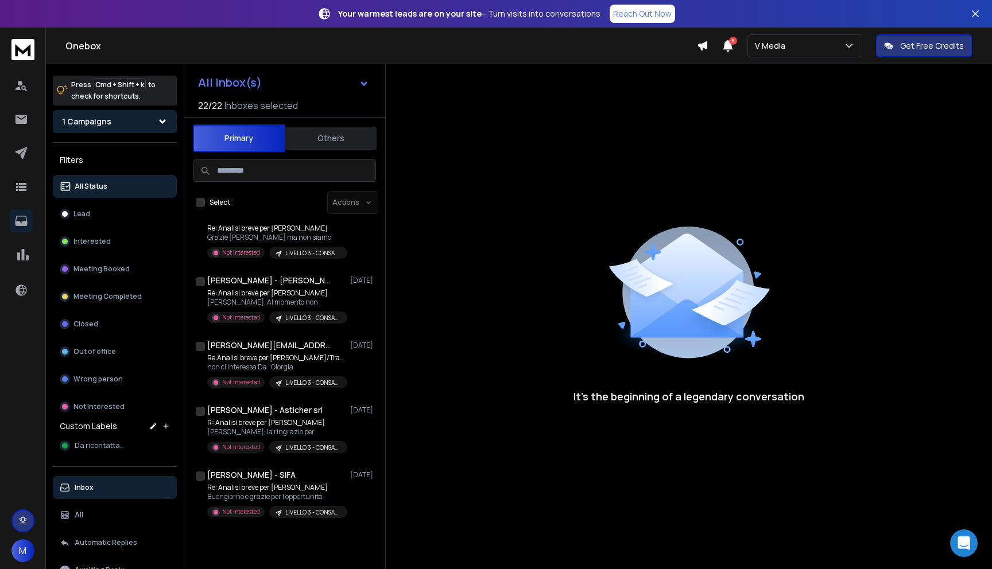
click at [137, 129] on button "1 Campaigns" at bounding box center [115, 121] width 124 height 23
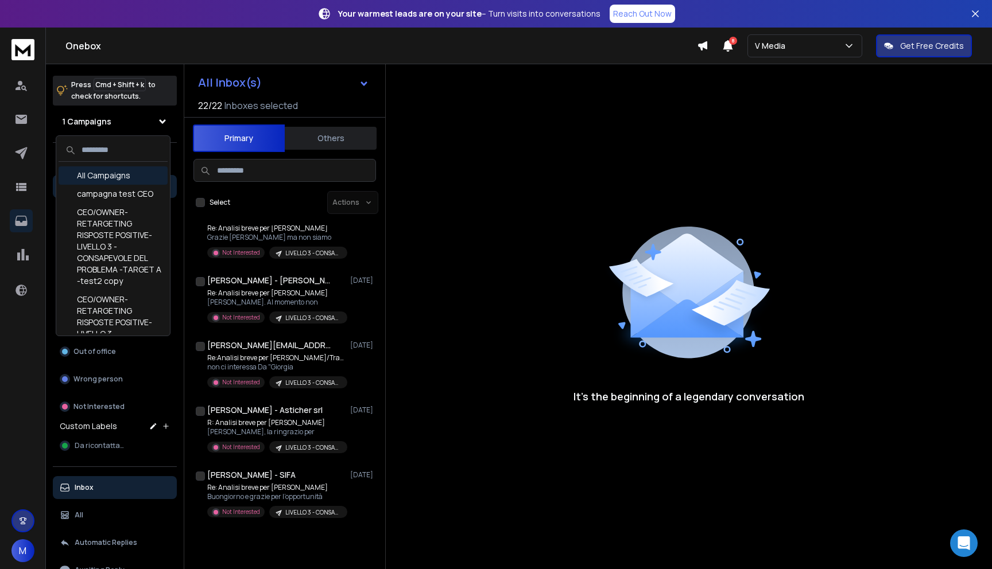
click at [121, 180] on div "All Campaigns" at bounding box center [113, 175] width 109 height 18
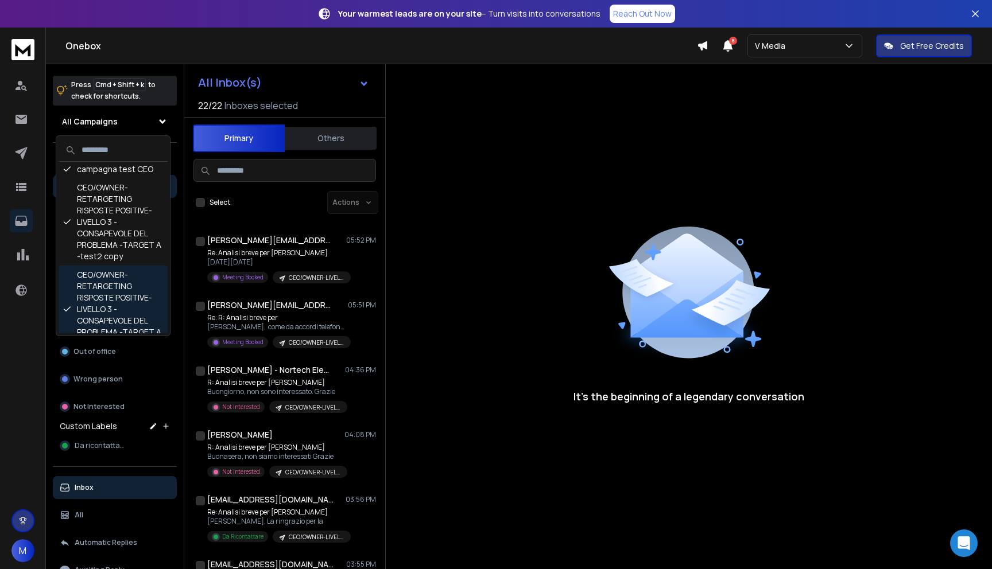
scroll to position [0, 0]
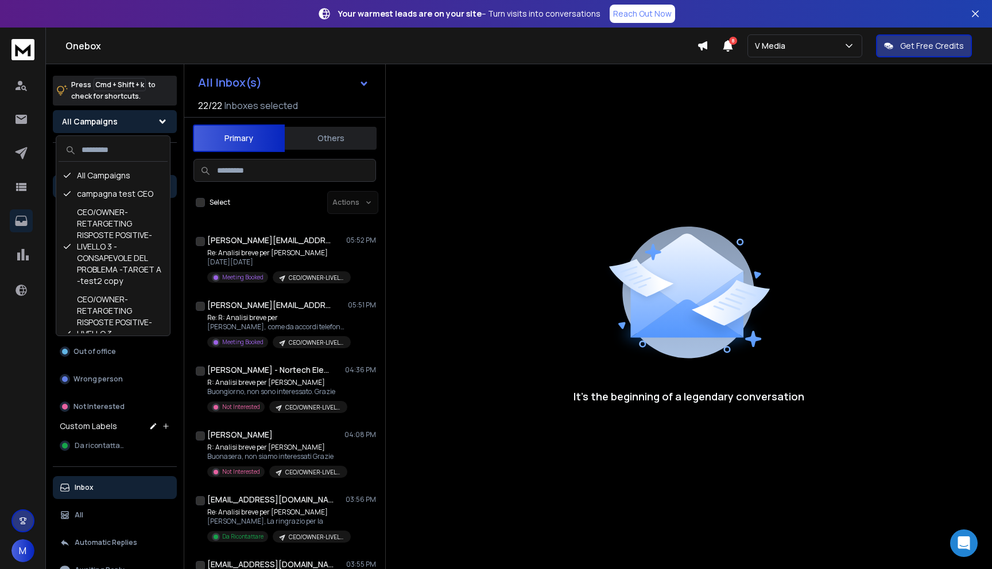
click at [157, 126] on icon at bounding box center [162, 122] width 10 height 10
click at [159, 126] on icon at bounding box center [162, 122] width 10 height 10
click at [520, 165] on div "It’s the beginning of a legendary conversation" at bounding box center [689, 306] width 606 height 484
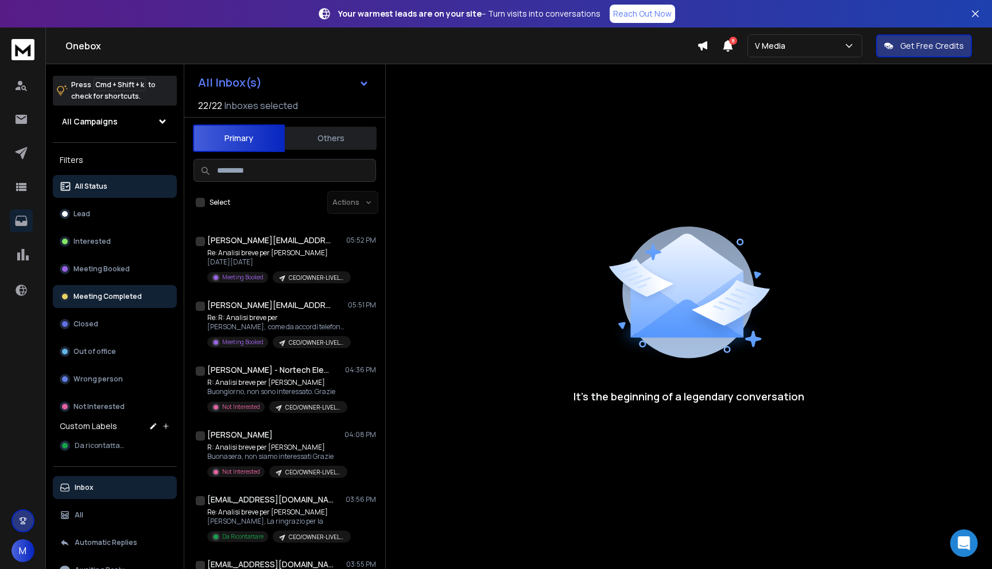
click at [131, 290] on button "Meeting Completed" at bounding box center [115, 296] width 124 height 23
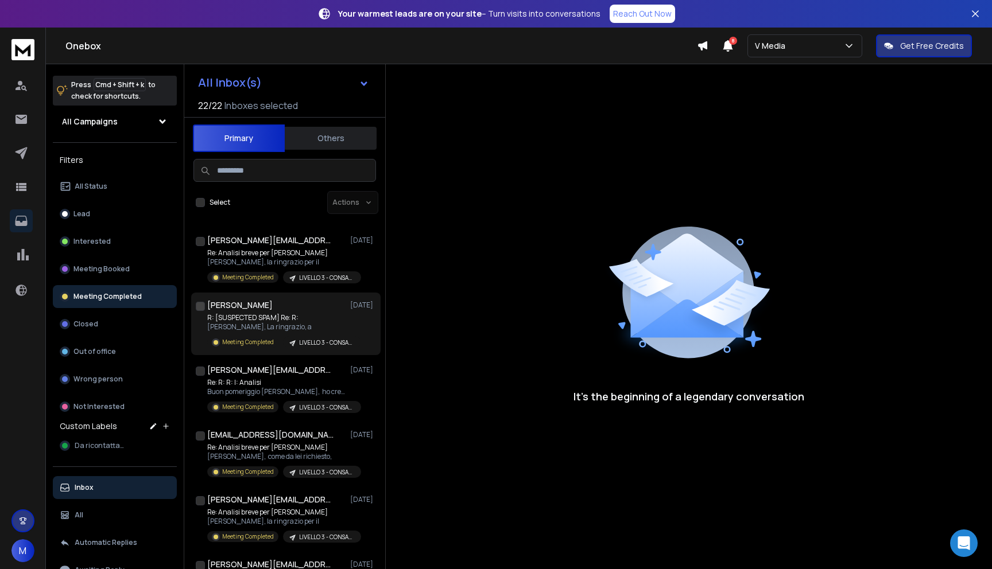
scroll to position [6, 0]
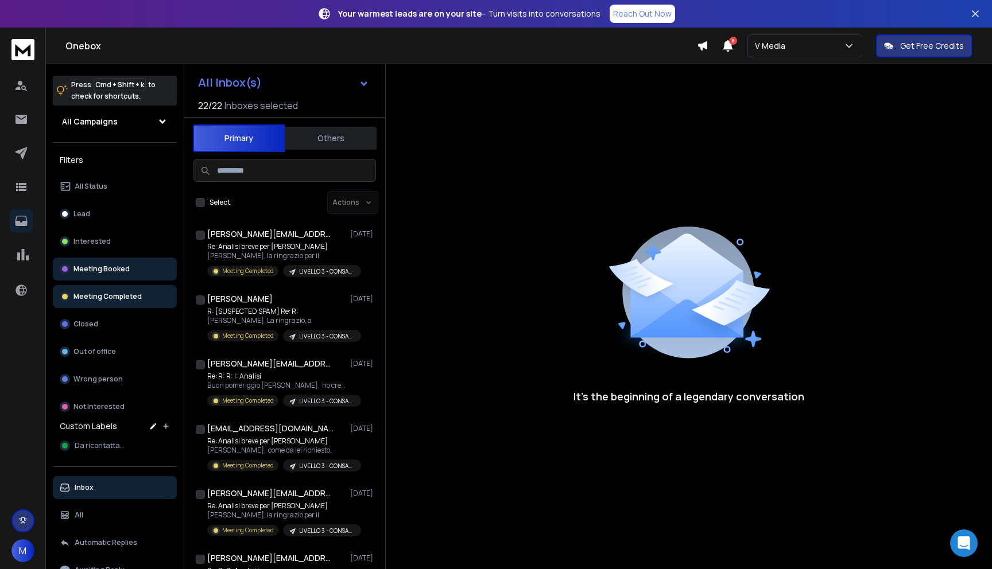
click at [128, 264] on button "Meeting Booked" at bounding box center [115, 269] width 124 height 23
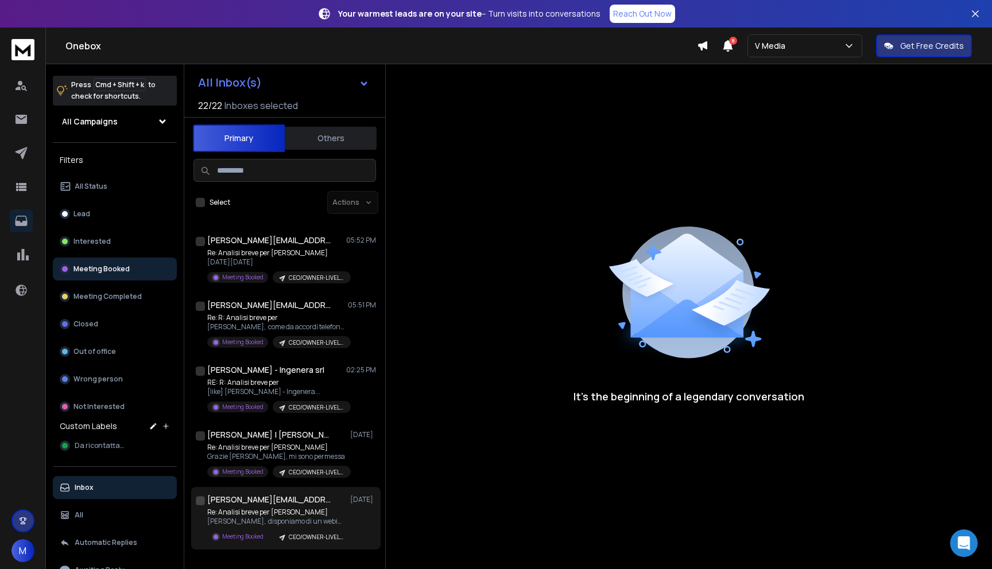
scroll to position [25, 0]
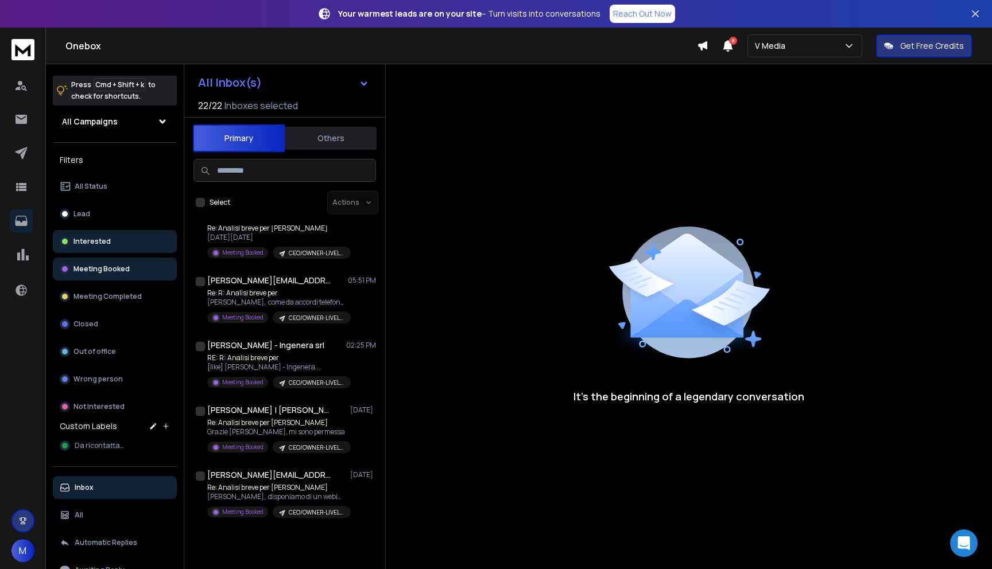
click at [129, 246] on button "Interested" at bounding box center [115, 241] width 124 height 23
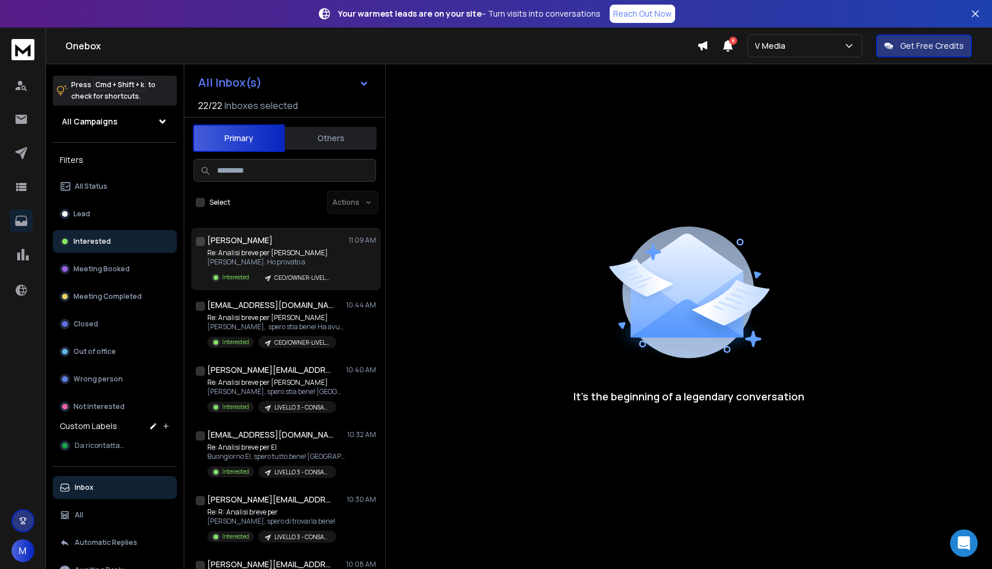
click at [312, 258] on p "[PERSON_NAME]. Ho provato a" at bounding box center [271, 262] width 129 height 9
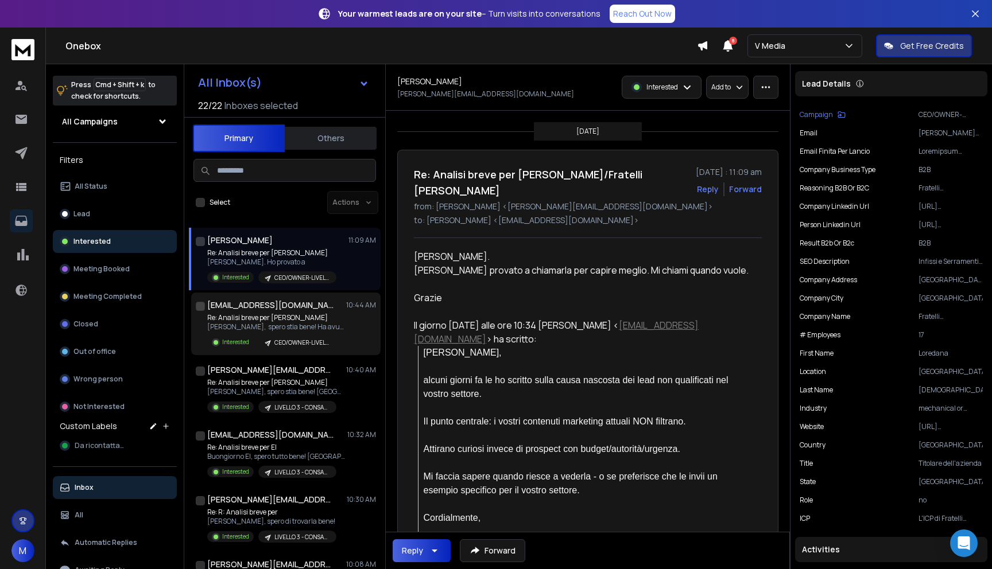
click at [316, 312] on div "[EMAIL_ADDRESS][DOMAIN_NAME] 10:44 AM Re: Analisi breve per [PERSON_NAME] [PERS…" at bounding box center [291, 324] width 169 height 49
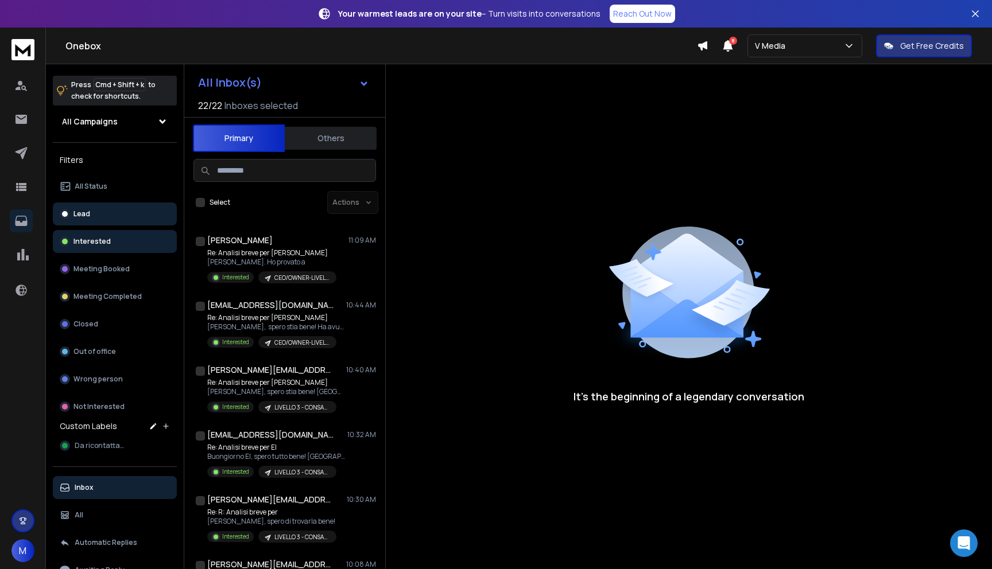
click at [106, 221] on button "Lead" at bounding box center [115, 214] width 124 height 23
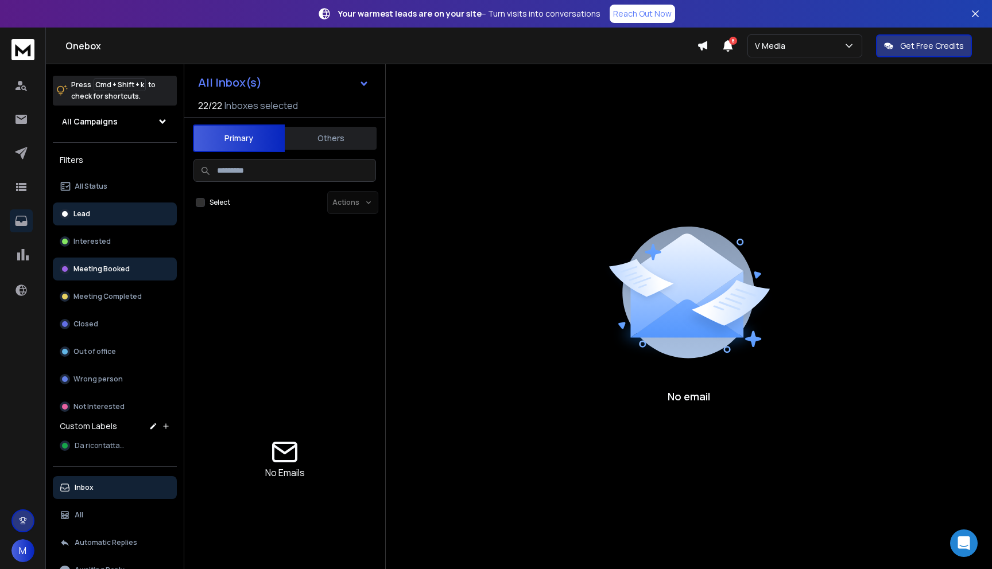
click at [137, 264] on button "Meeting Booked" at bounding box center [115, 269] width 124 height 23
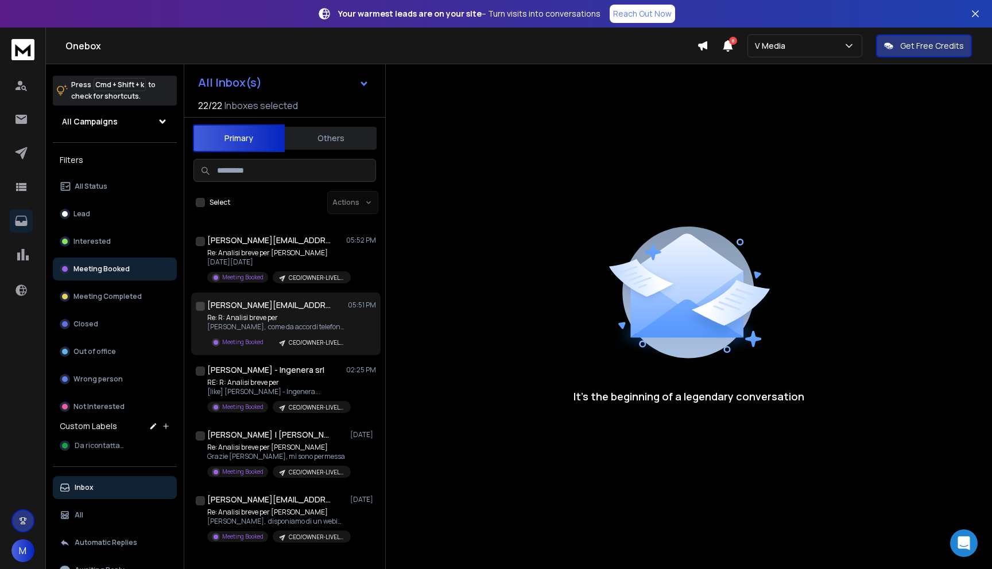
scroll to position [25, 0]
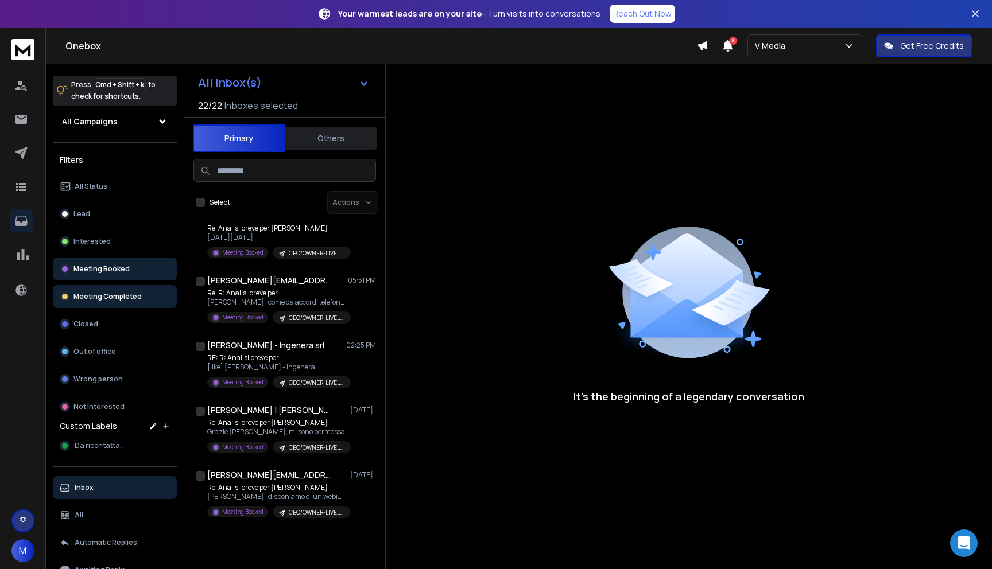
click at [137, 299] on p "Meeting Completed" at bounding box center [107, 296] width 68 height 9
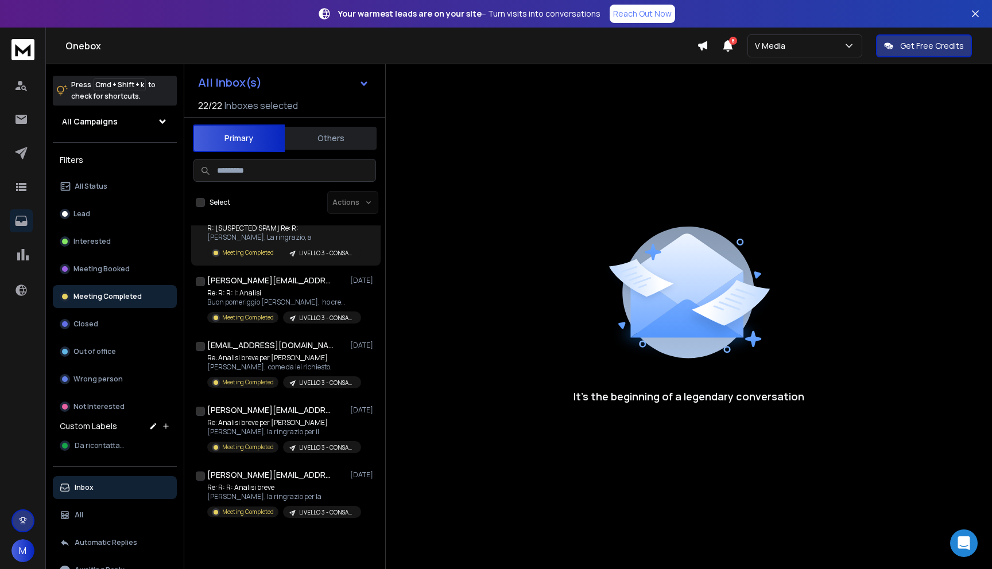
scroll to position [0, 0]
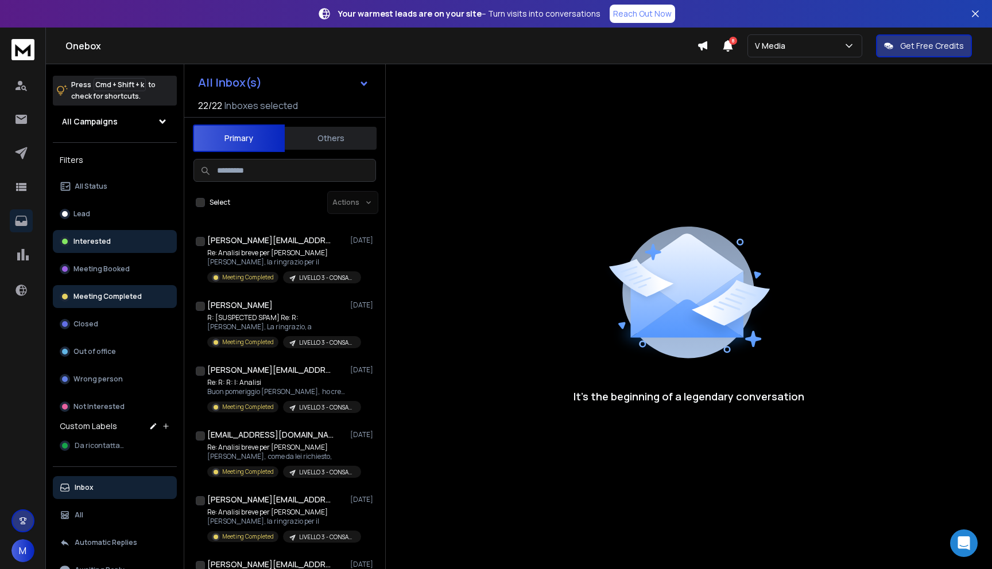
click at [92, 244] on p "Interested" at bounding box center [91, 241] width 37 height 9
